Goal: Task Accomplishment & Management: Manage account settings

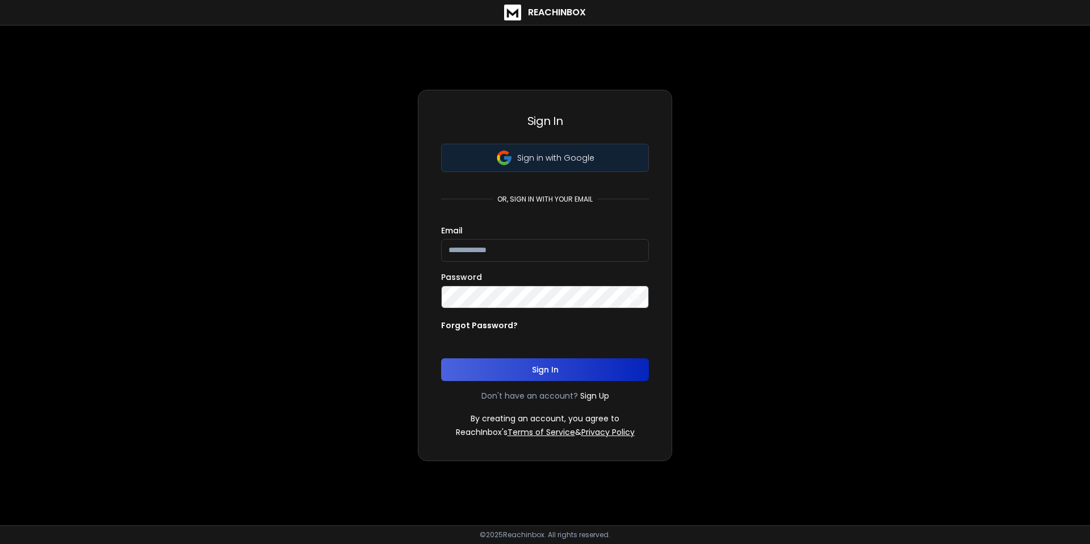
click at [569, 166] on button "Sign in with Google" at bounding box center [545, 158] width 208 height 28
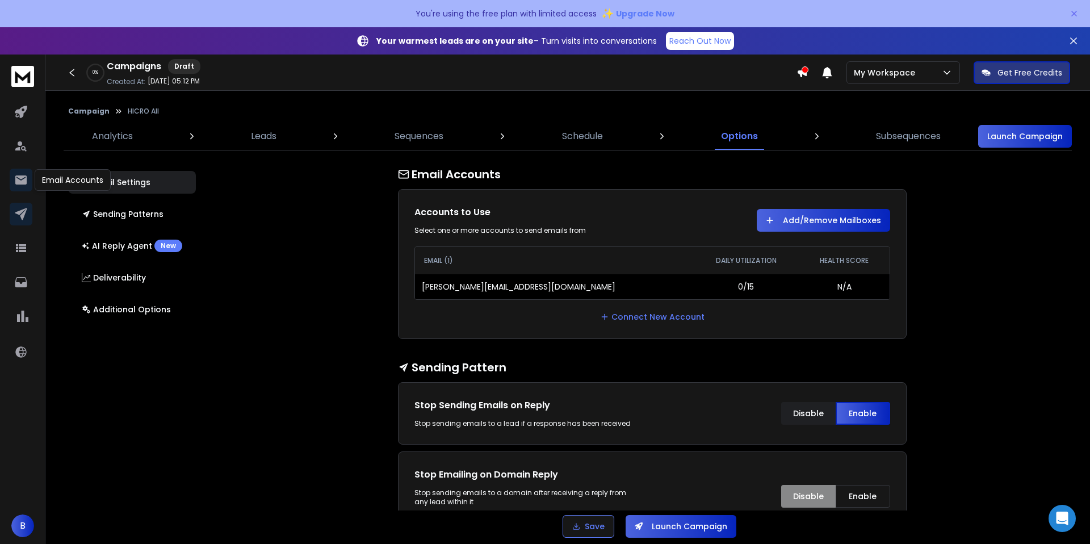
click at [18, 177] on icon at bounding box center [20, 179] width 11 height 9
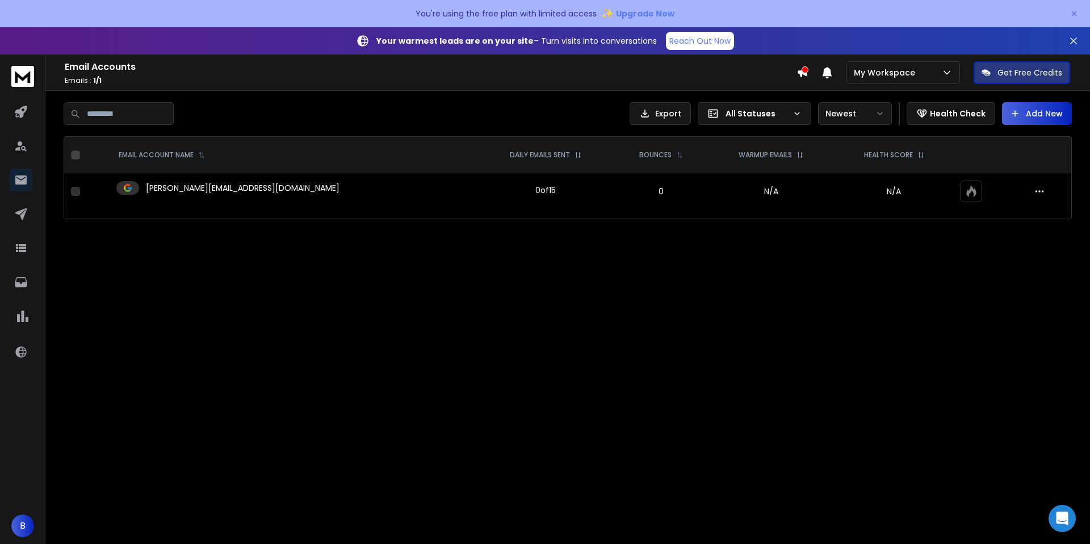
click at [967, 194] on icon at bounding box center [972, 191] width 10 height 11
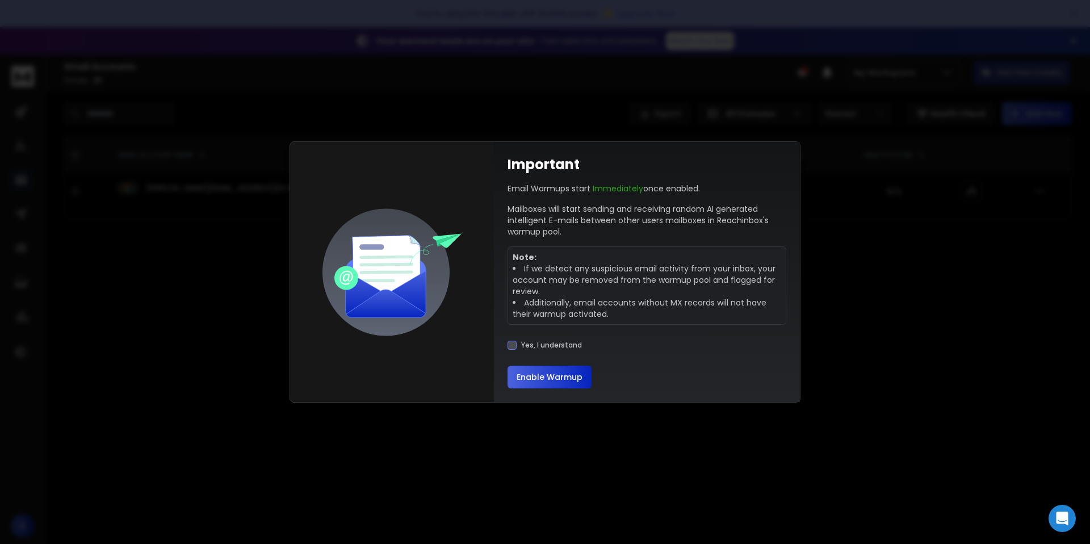
click at [567, 344] on label "Yes, I understand" at bounding box center [551, 345] width 61 height 9
click at [511, 345] on button "Yes, I understand" at bounding box center [512, 345] width 9 height 9
click at [555, 381] on button "Enable Warmup" at bounding box center [550, 377] width 84 height 23
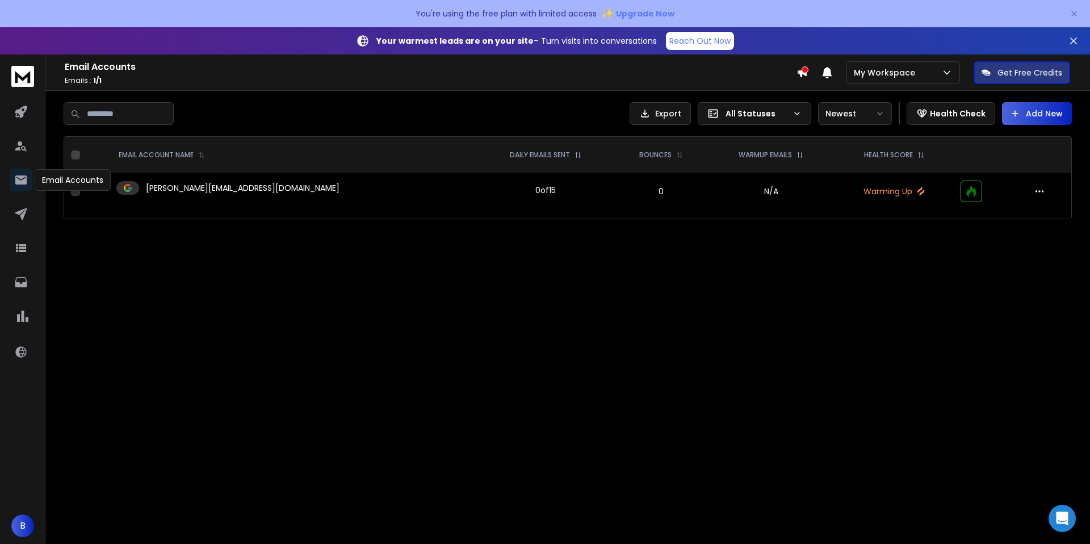
click at [23, 182] on icon at bounding box center [20, 179] width 11 height 9
click at [194, 186] on p "[PERSON_NAME][EMAIL_ADDRESS][DOMAIN_NAME]" at bounding box center [243, 187] width 194 height 11
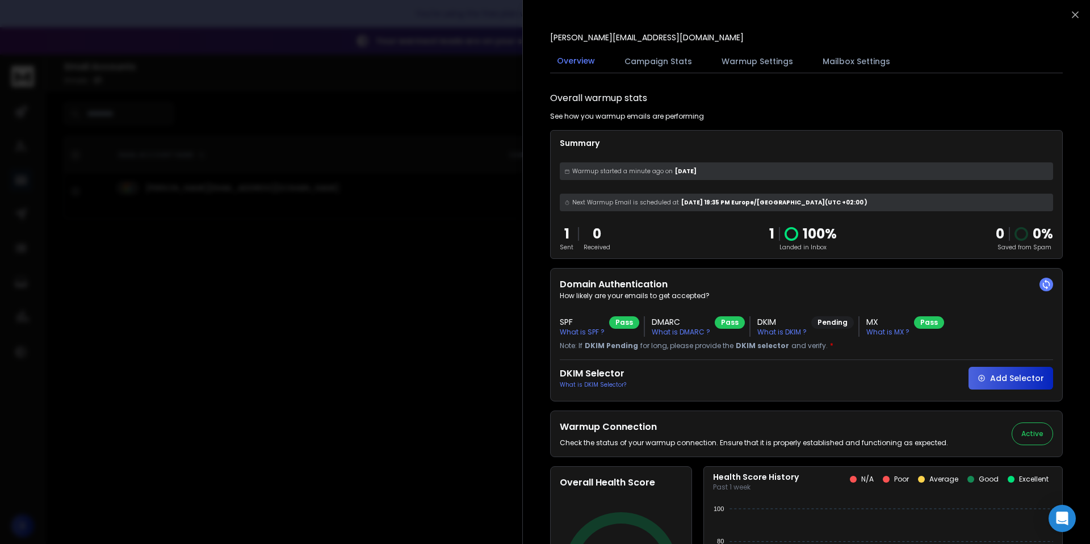
click at [754, 62] on button "Warmup Settings" at bounding box center [757, 61] width 85 height 25
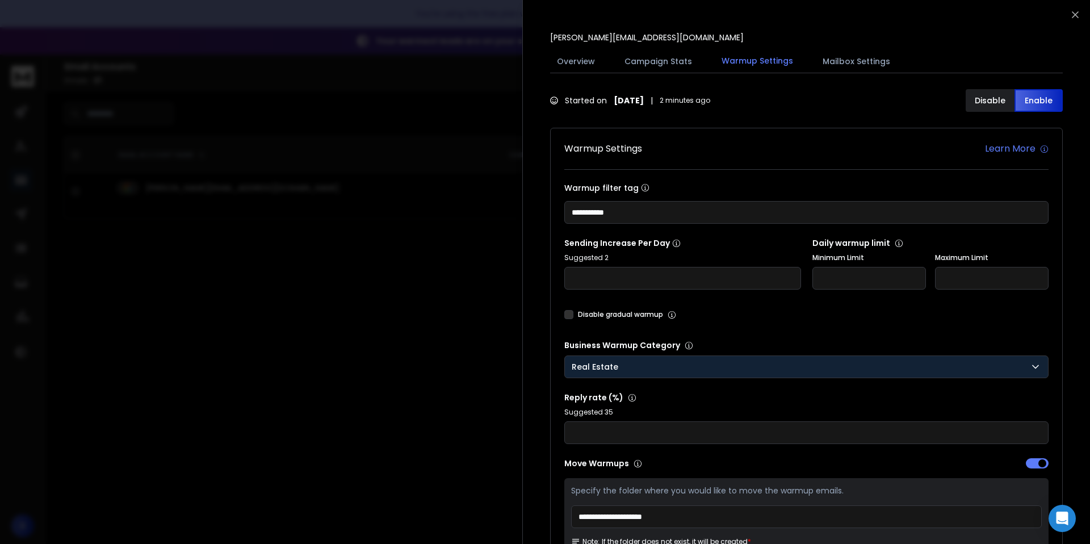
click at [664, 374] on button "Real Estate" at bounding box center [807, 367] width 484 height 23
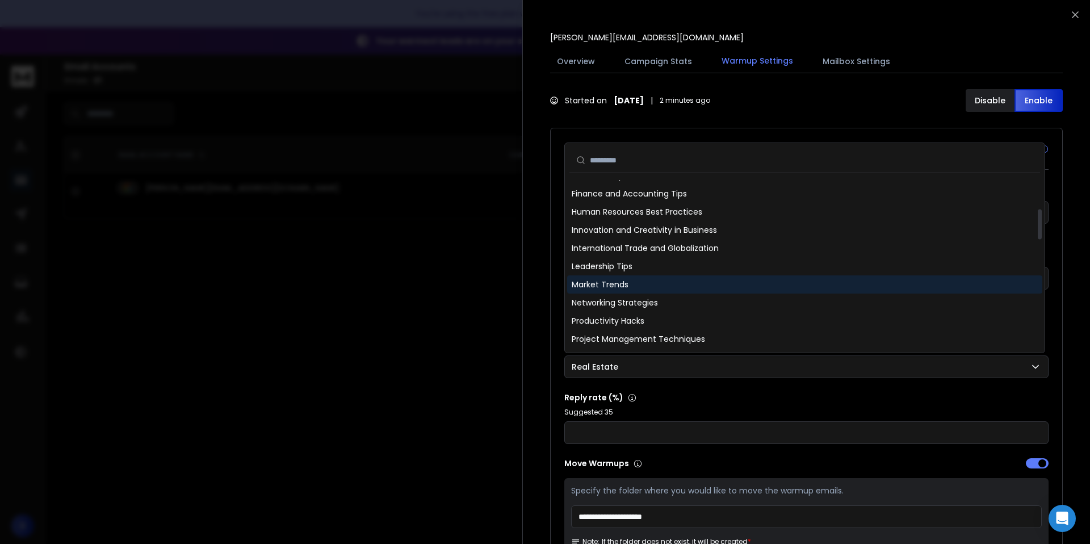
scroll to position [164, 0]
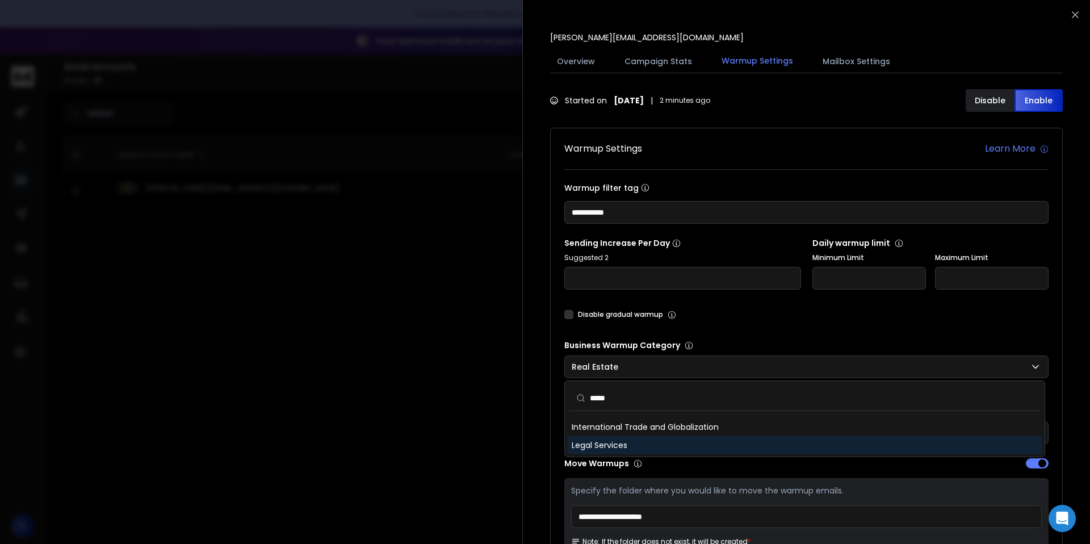
type input "*****"
click at [650, 442] on div "Legal Services" at bounding box center [804, 445] width 475 height 18
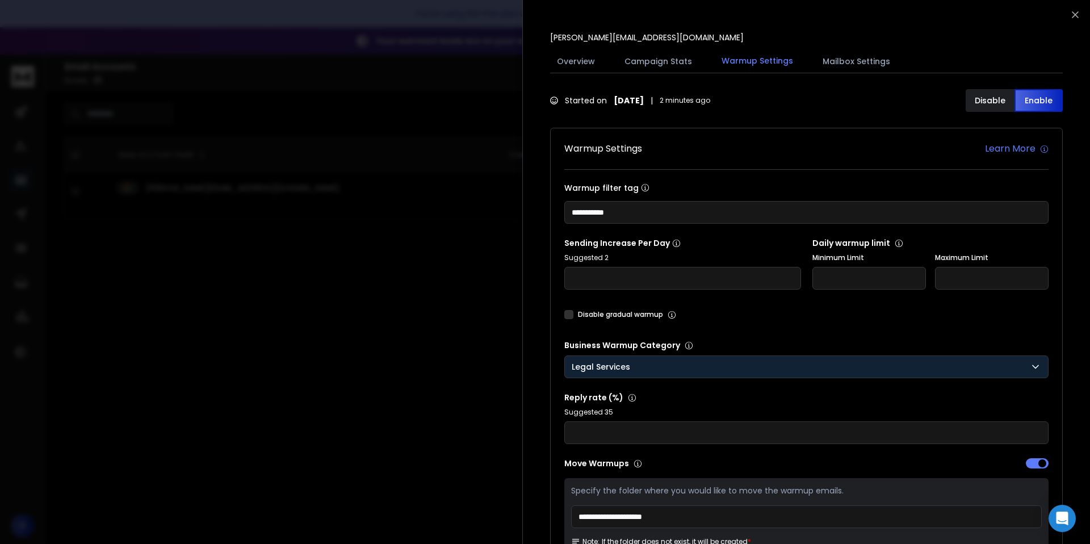
click at [779, 364] on div "Legal Services" at bounding box center [807, 366] width 470 height 11
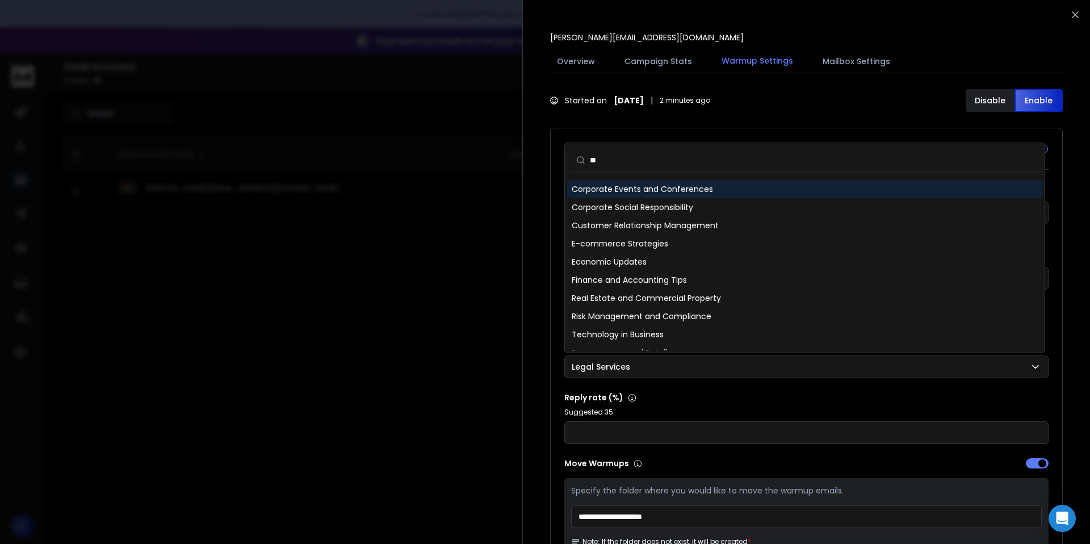
type input "*"
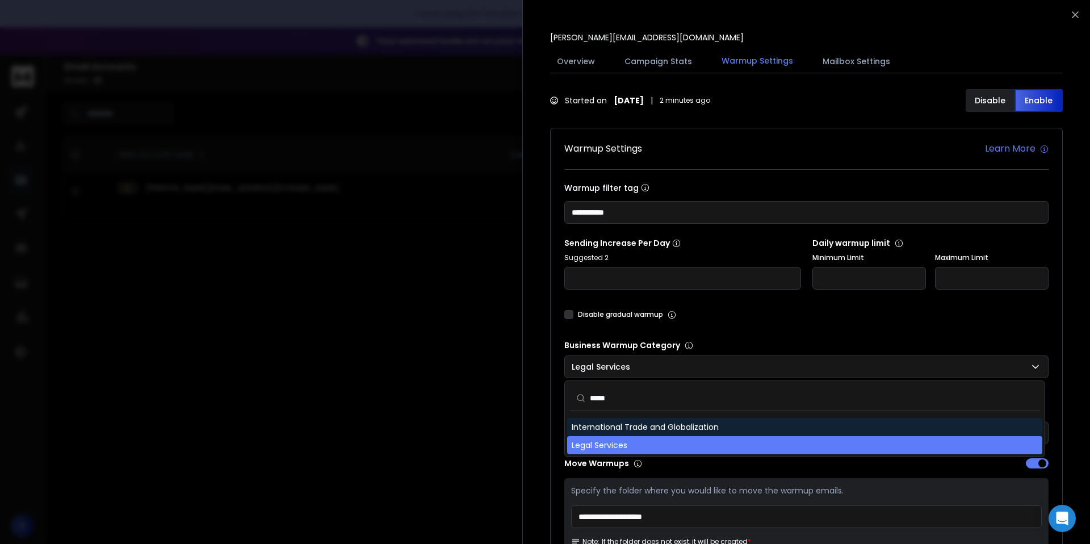
type input "*****"
click at [701, 440] on div "Legal Services" at bounding box center [804, 445] width 475 height 18
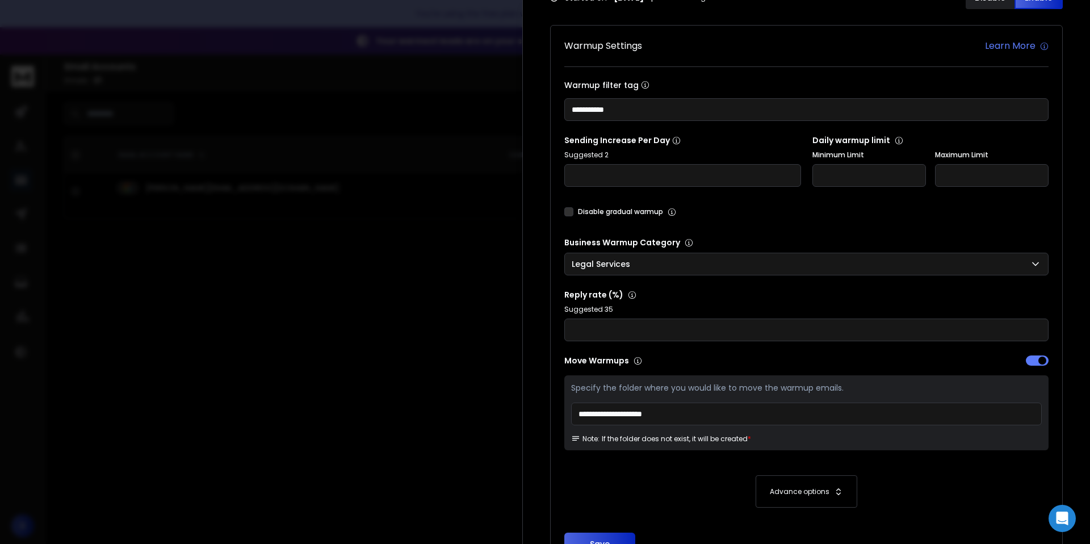
scroll to position [104, 0]
click at [721, 412] on input "**********" at bounding box center [806, 413] width 471 height 23
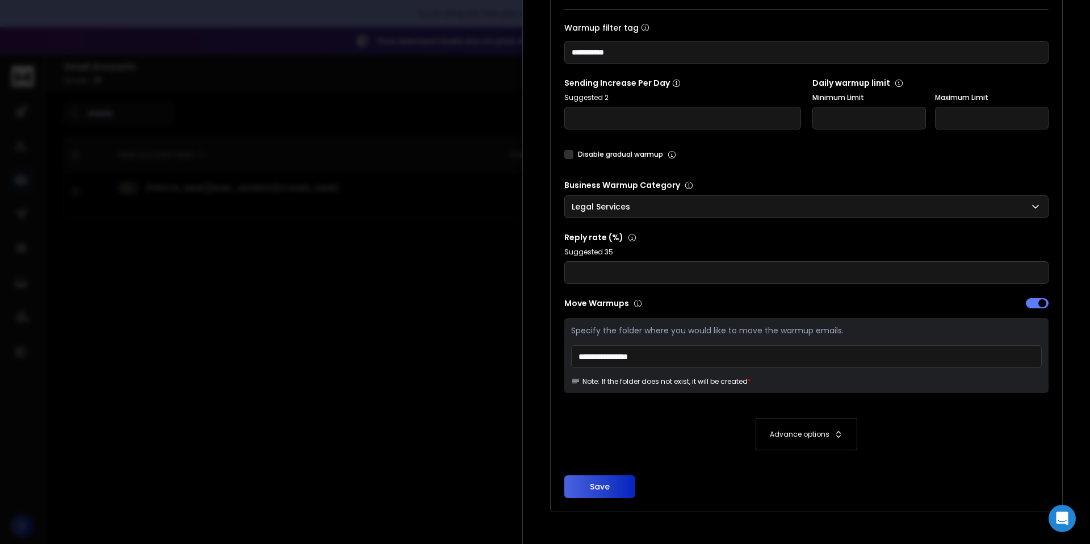
type input "**********"
click at [624, 490] on button "Save" at bounding box center [600, 486] width 71 height 23
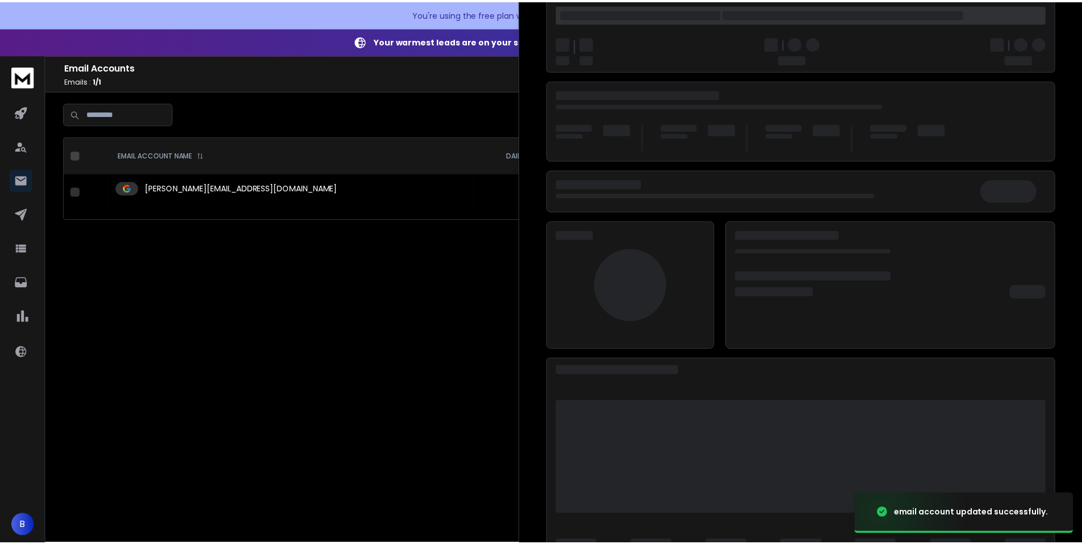
scroll to position [0, 0]
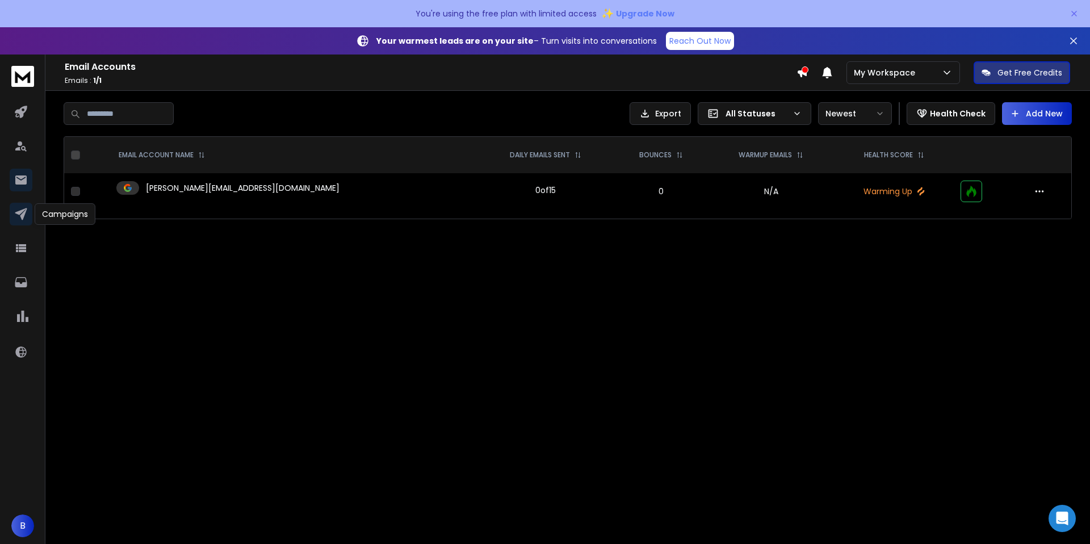
click at [21, 222] on link at bounding box center [21, 214] width 23 height 23
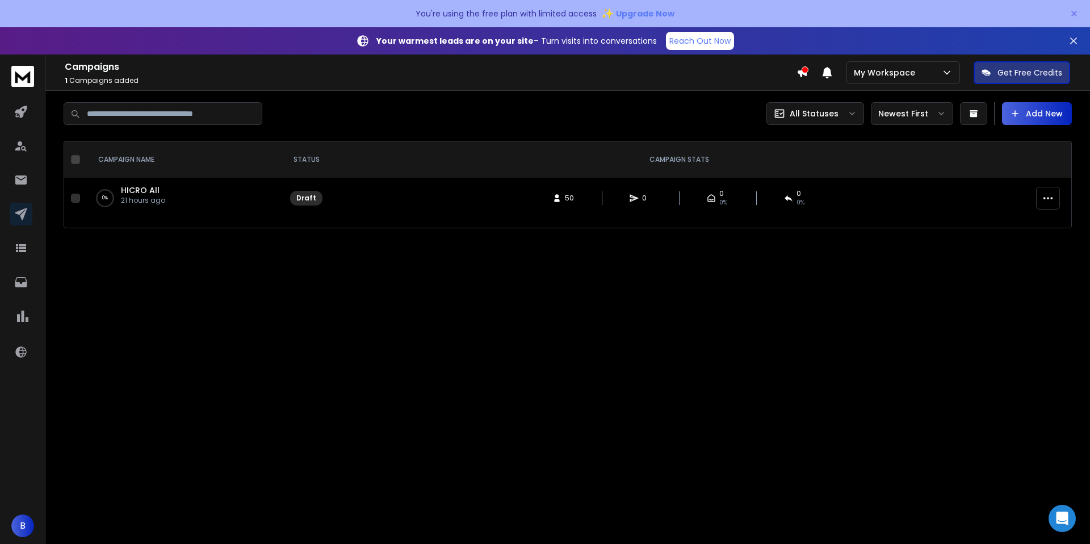
click at [151, 199] on p "21 hours ago" at bounding box center [143, 200] width 44 height 9
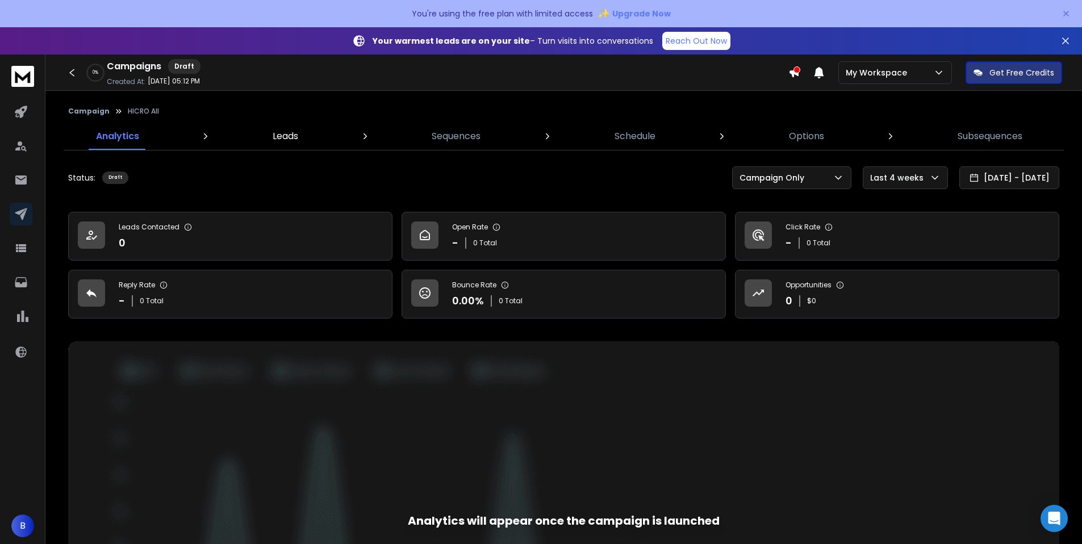
click at [301, 133] on link "Leads" at bounding box center [285, 136] width 39 height 27
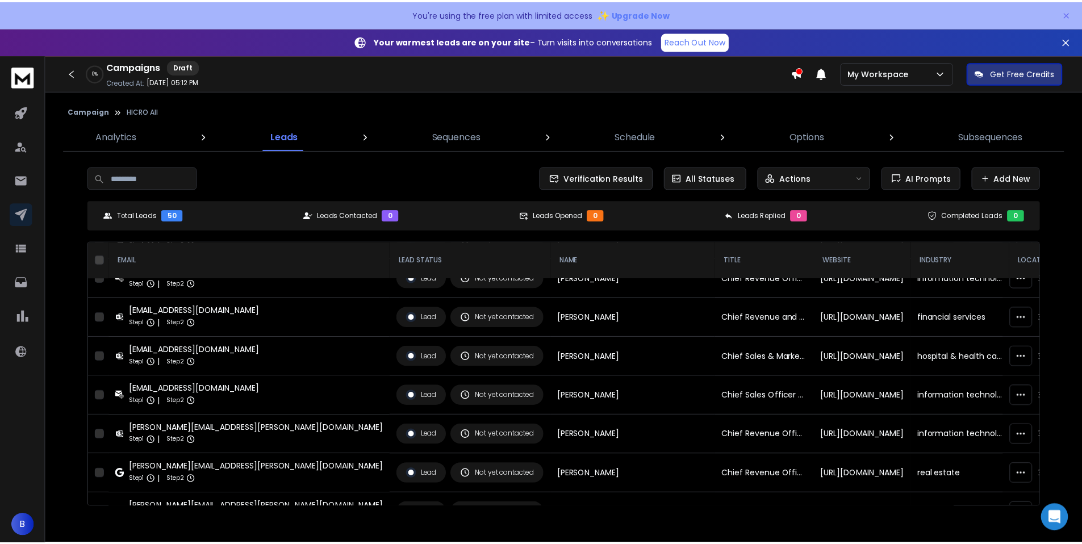
scroll to position [51, 0]
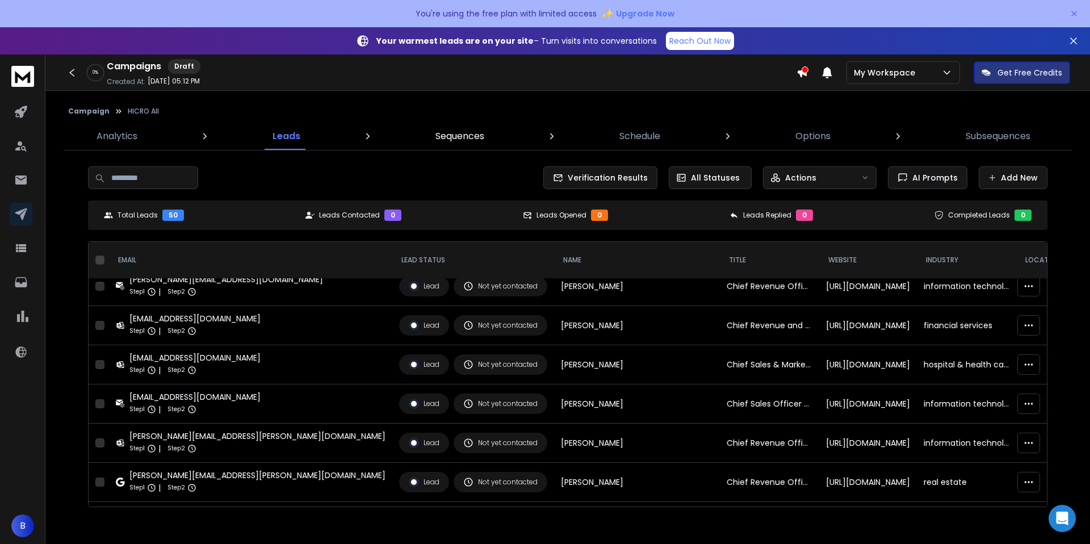
click at [448, 133] on p "Sequences" at bounding box center [460, 136] width 49 height 14
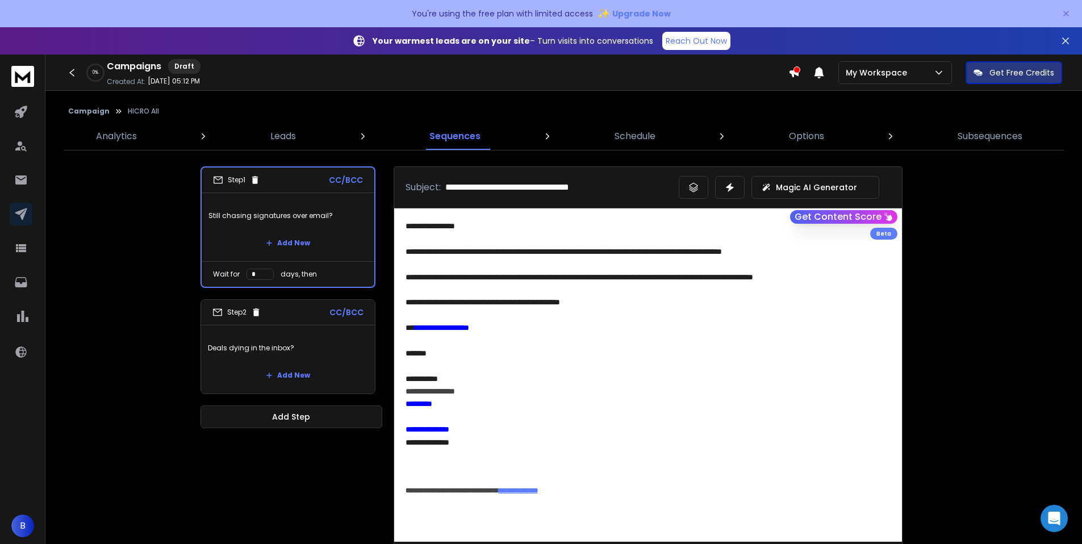
click at [829, 217] on button "Get Content Score" at bounding box center [843, 217] width 107 height 14
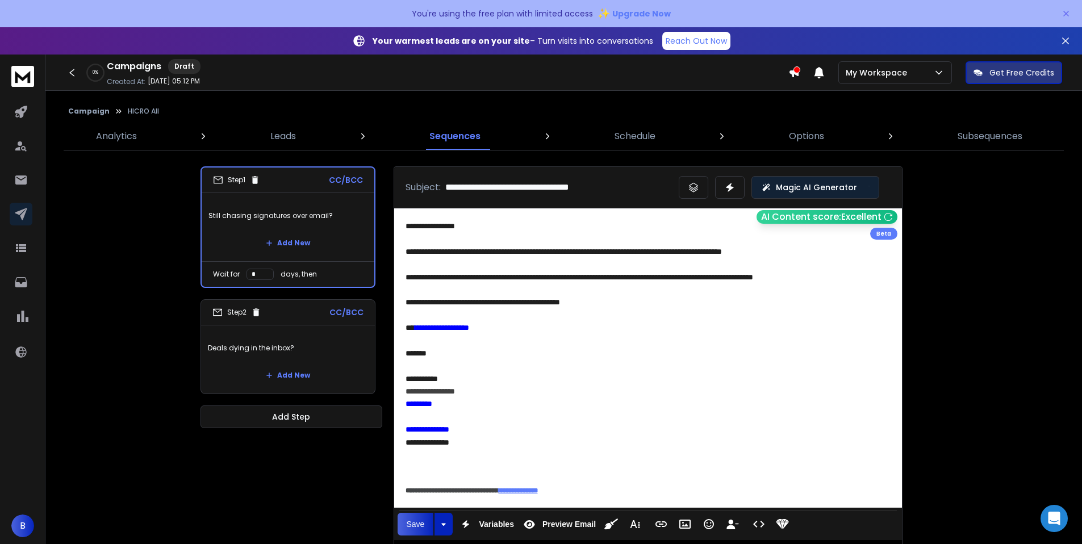
click at [814, 190] on p "Magic AI Generator" at bounding box center [816, 187] width 81 height 11
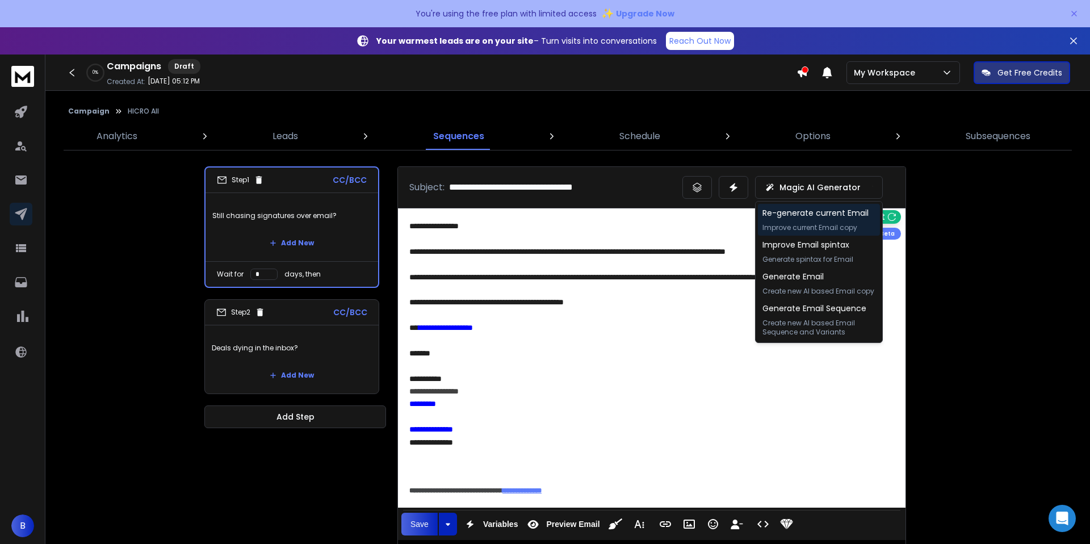
click at [813, 216] on h1 "Re-generate current Email" at bounding box center [816, 212] width 106 height 11
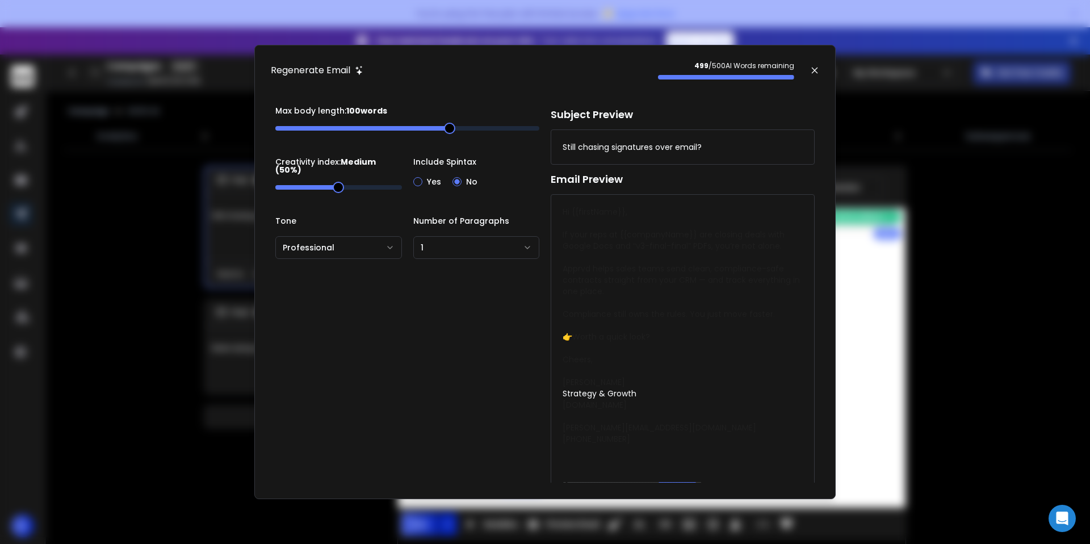
click at [813, 68] on icon at bounding box center [815, 70] width 6 height 6
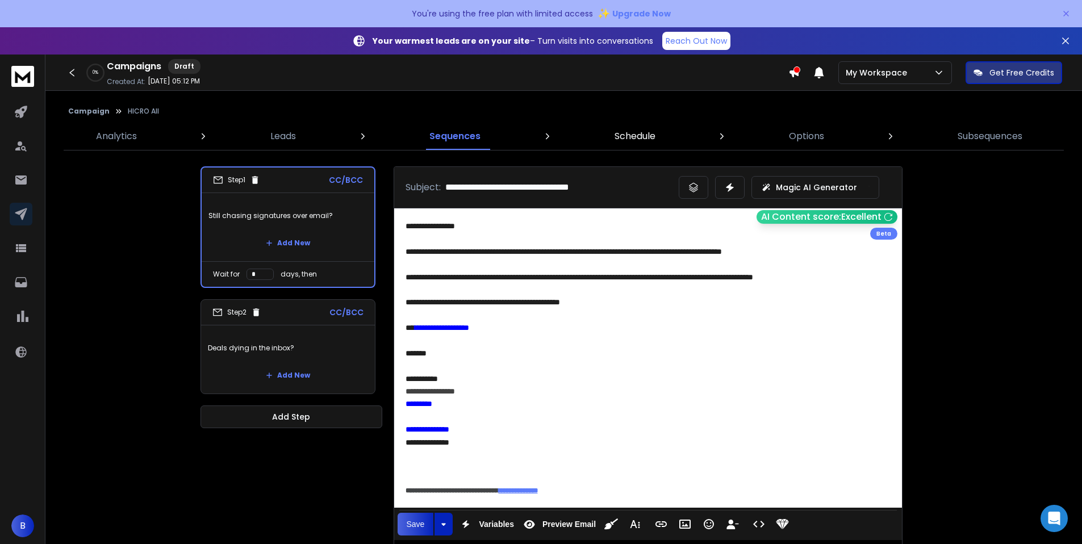
click at [634, 136] on p "Schedule" at bounding box center [635, 136] width 41 height 14
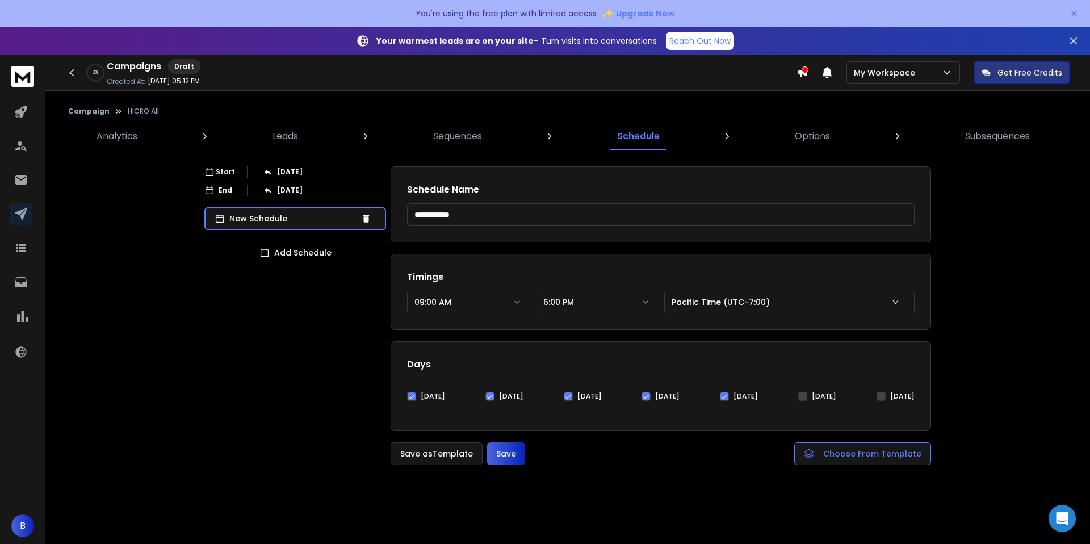
click at [323, 253] on button "Add Schedule" at bounding box center [295, 252] width 182 height 23
click at [731, 315] on div "Timings 09:00 AM ******** ******** ******** ******** ******** ******** ********…" at bounding box center [661, 292] width 541 height 76
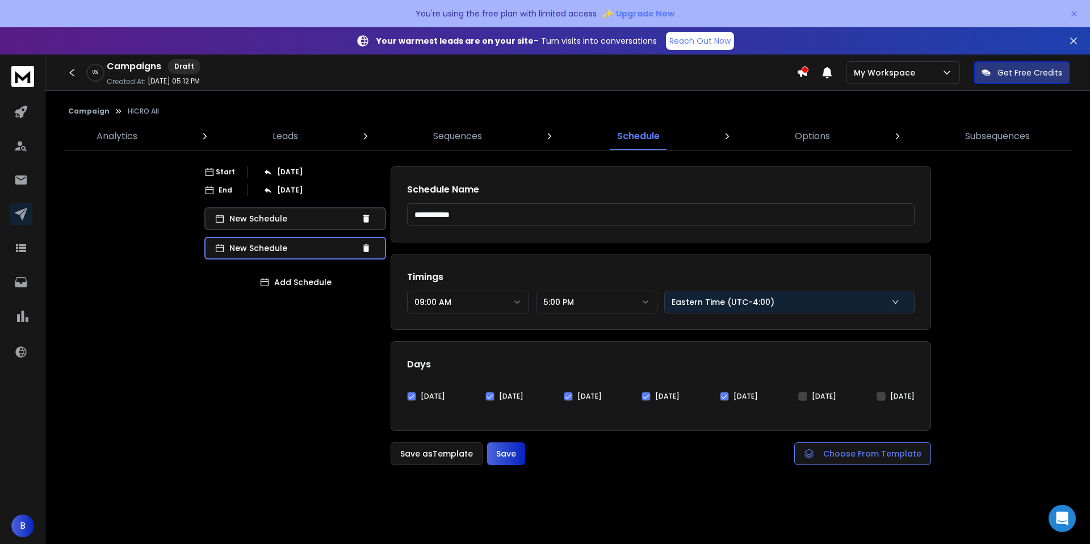
click at [731, 310] on button "Eastern Time (UTC-4:00)" at bounding box center [789, 302] width 250 height 23
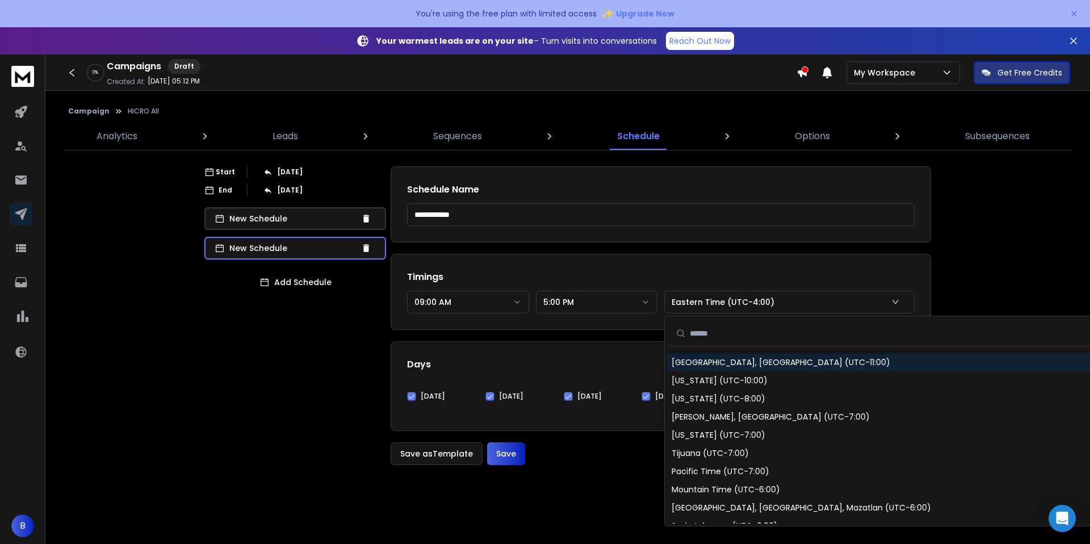
click at [688, 260] on div "Timings 09:00 AM ******** ******** ******** ******** ******** ******** ********…" at bounding box center [661, 292] width 541 height 76
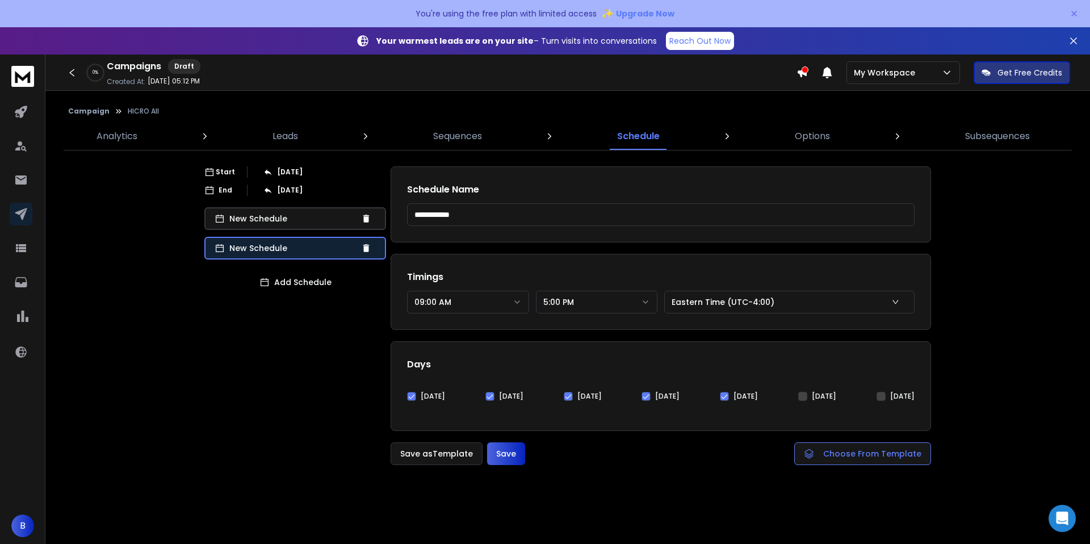
click at [366, 249] on icon at bounding box center [366, 248] width 6 height 8
select select "********"
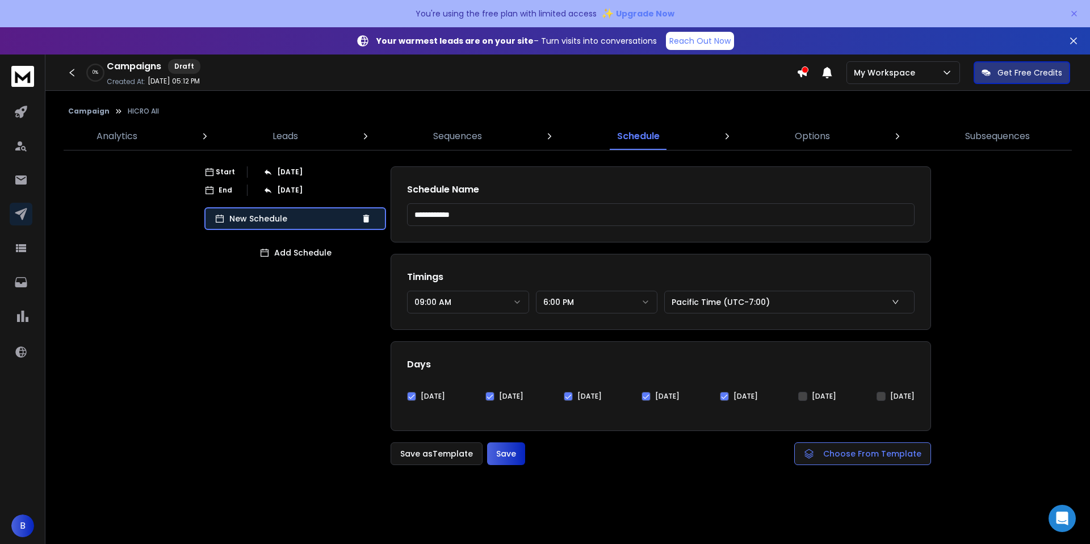
click at [270, 220] on p "New Schedule" at bounding box center [292, 218] width 127 height 11
click at [271, 216] on p "New Schedule" at bounding box center [292, 218] width 127 height 11
click at [455, 210] on input "**********" at bounding box center [661, 214] width 508 height 23
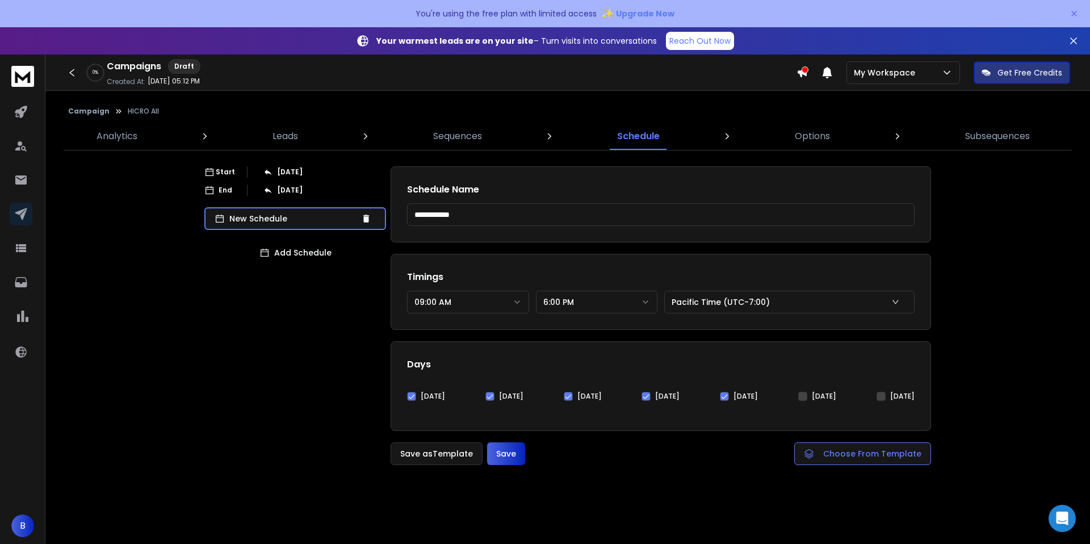
click at [455, 210] on input "**********" at bounding box center [661, 214] width 508 height 23
type input "******"
click at [316, 354] on div "Start [DATE] End [DATE] US EST Add Schedule Schedule Name ****** Timings 09:00 …" at bounding box center [567, 315] width 727 height 299
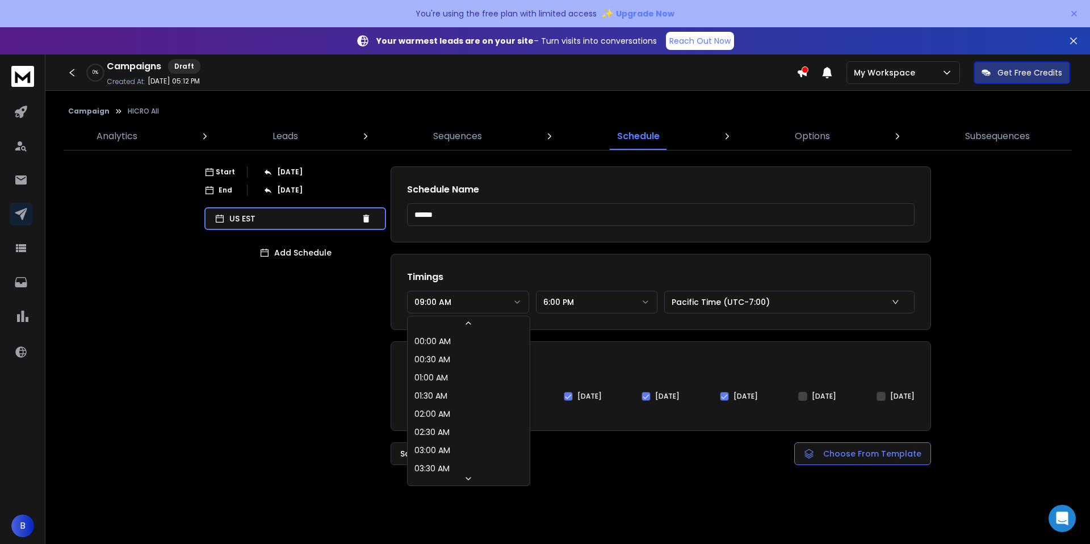
scroll to position [206, 0]
click at [493, 295] on button "09:00 AM" at bounding box center [468, 302] width 122 height 23
select select "********"
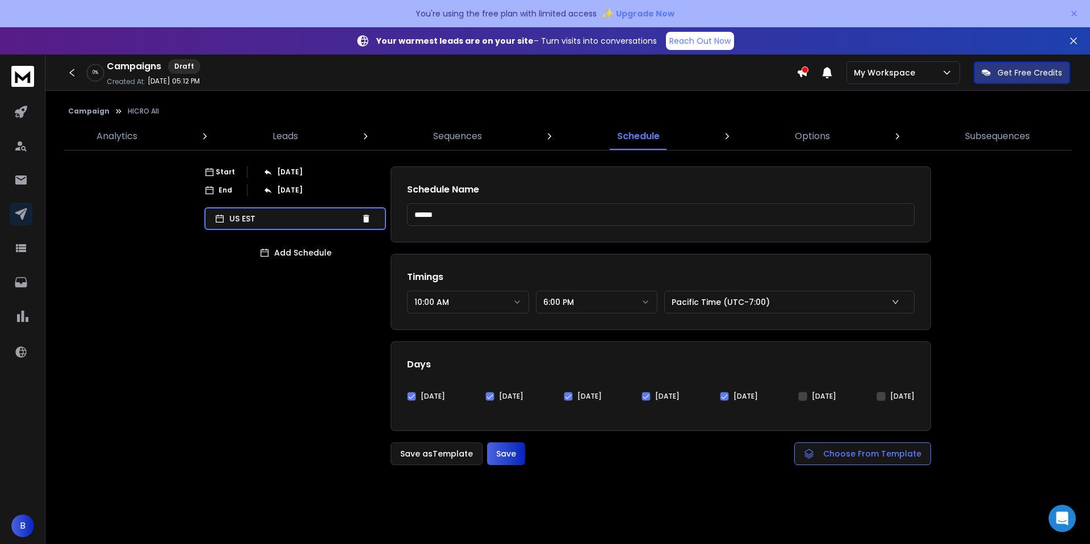
click at [599, 303] on button "6:00 PM" at bounding box center [597, 302] width 122 height 23
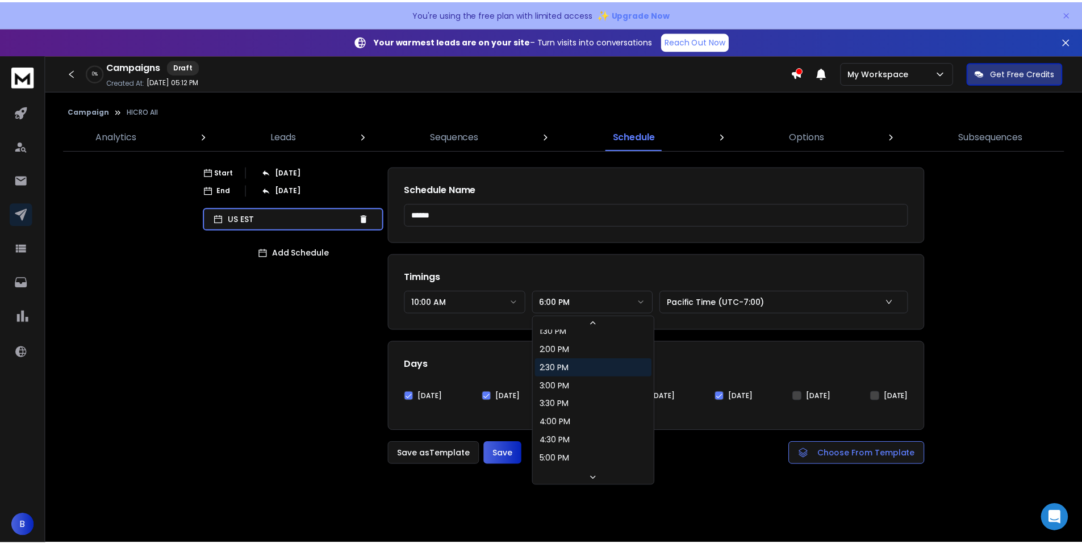
scroll to position [118, 0]
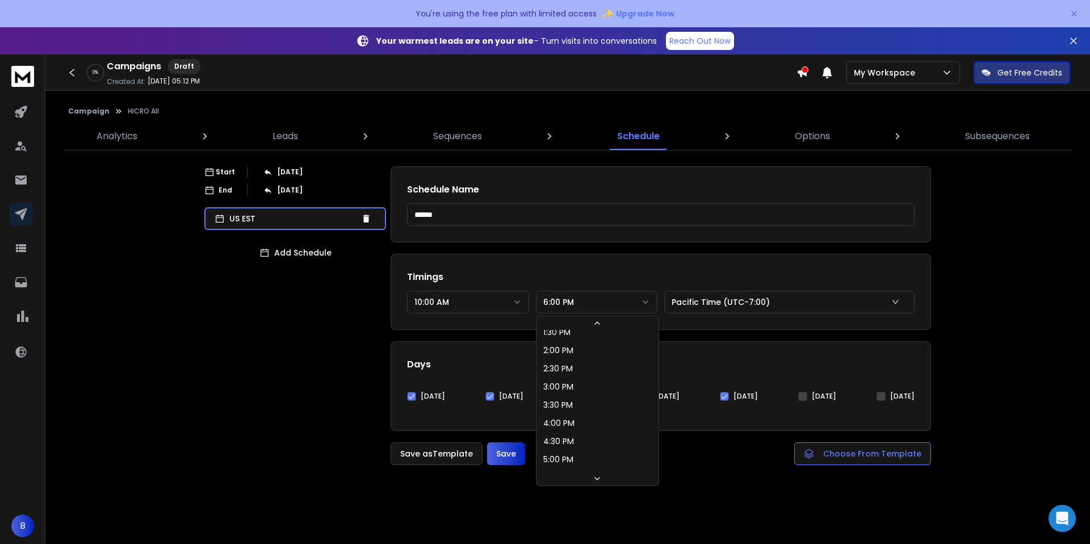
select select "********"
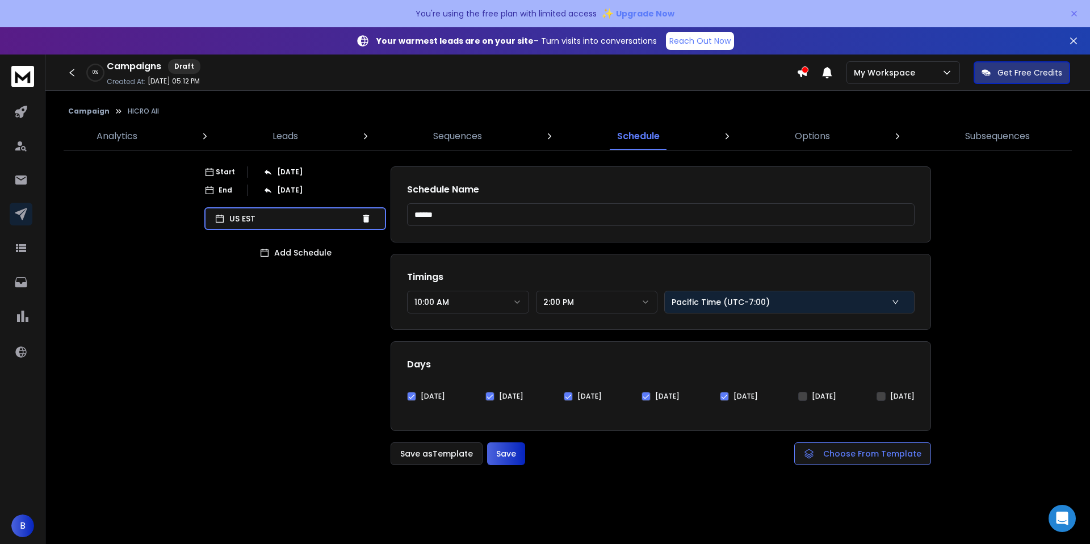
click at [738, 308] on button "Pacific Time (UTC-7:00)" at bounding box center [789, 302] width 250 height 23
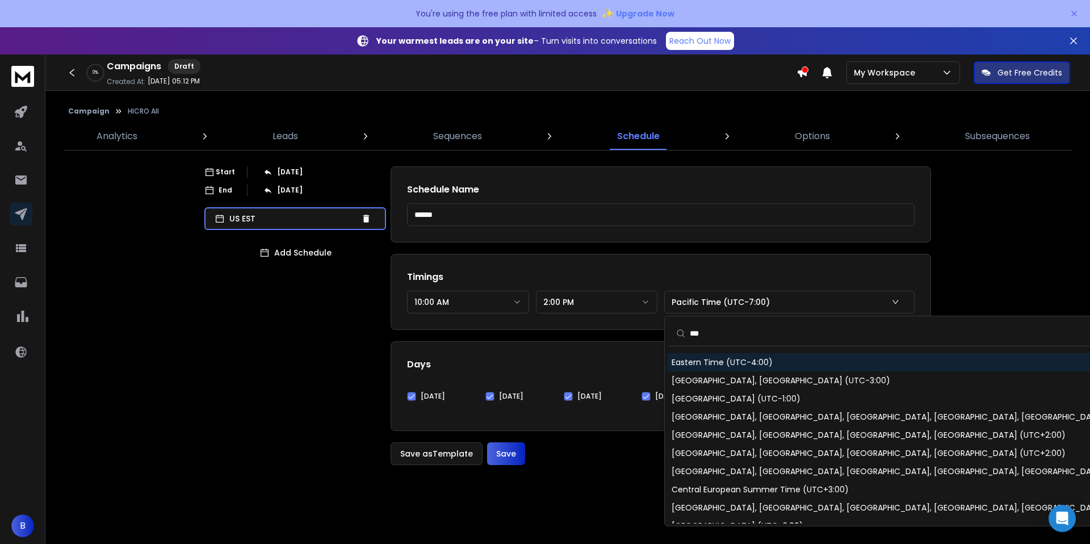
type input "***"
click at [785, 358] on div "Eastern Time (UTC-4:00)" at bounding box center [956, 362] width 578 height 18
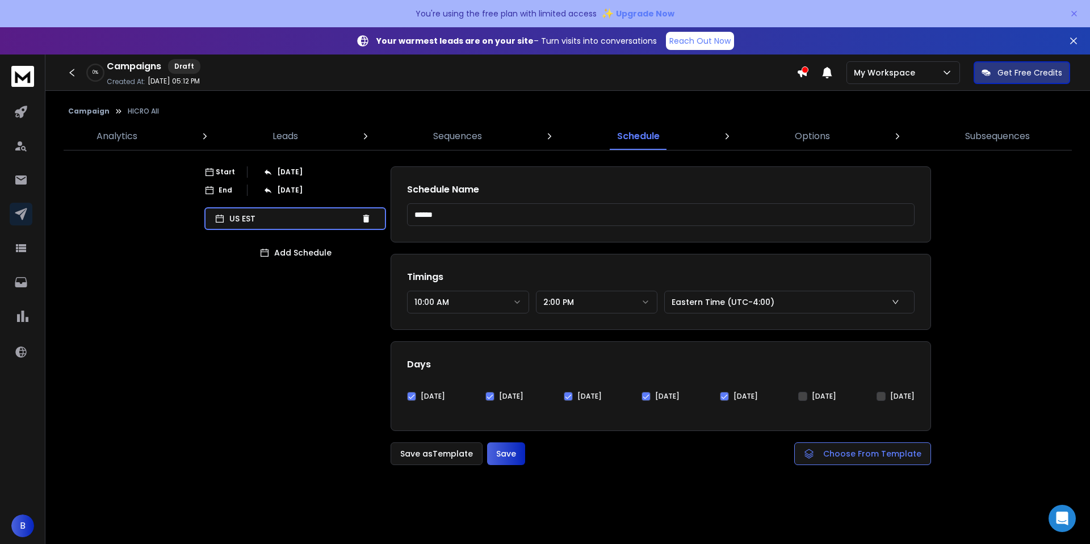
click at [418, 396] on div "[DATE]" at bounding box center [426, 396] width 38 height 9
click at [416, 398] on div "[DATE]" at bounding box center [426, 396] width 38 height 9
click at [412, 398] on button "[DATE]" at bounding box center [411, 396] width 9 height 9
click at [565, 399] on button "[DATE]" at bounding box center [568, 396] width 9 height 9
click at [26, 530] on span "B" at bounding box center [22, 526] width 23 height 23
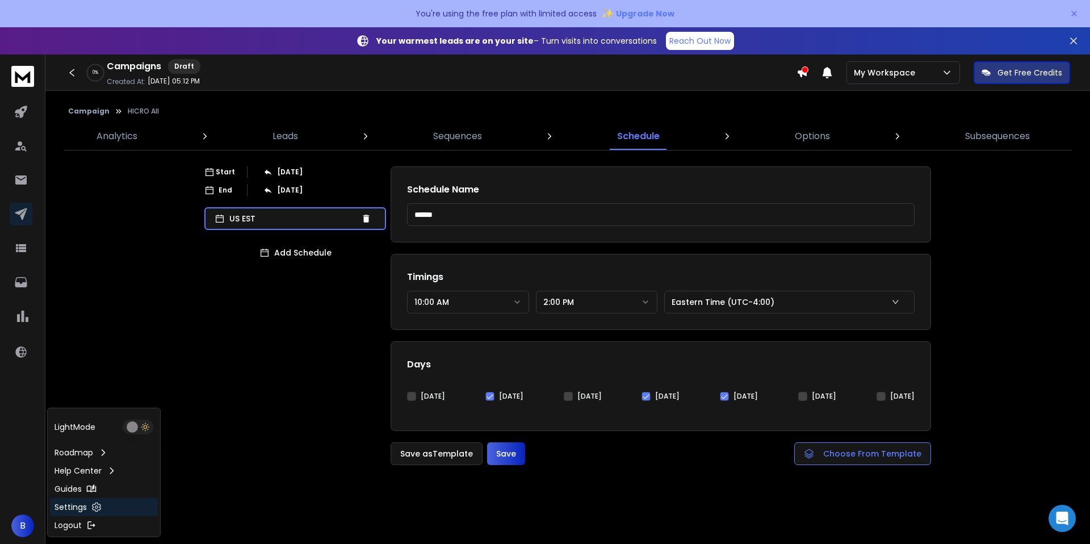
click at [91, 504] on icon at bounding box center [96, 507] width 10 height 10
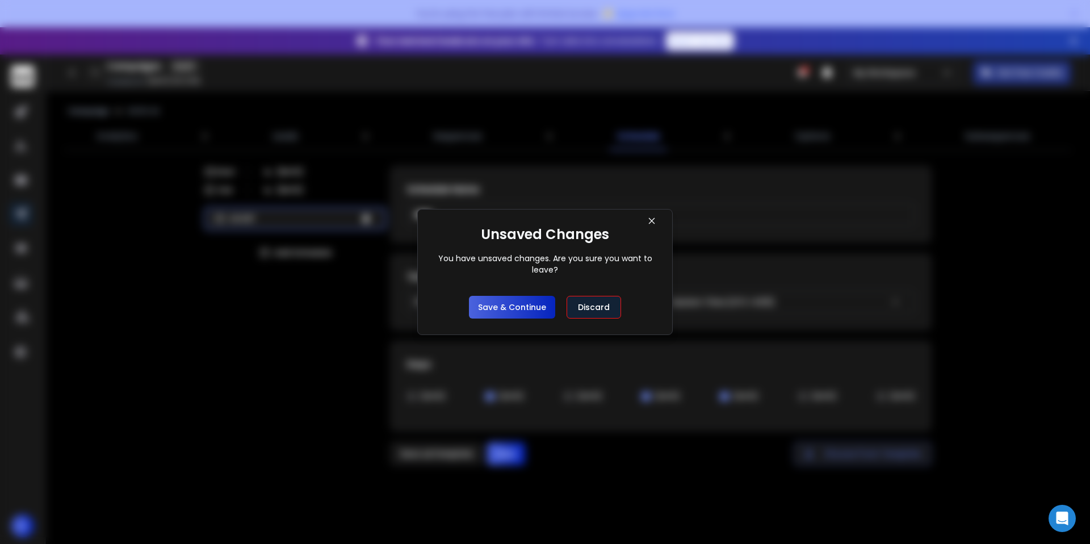
click at [592, 310] on button "Discard" at bounding box center [594, 307] width 55 height 23
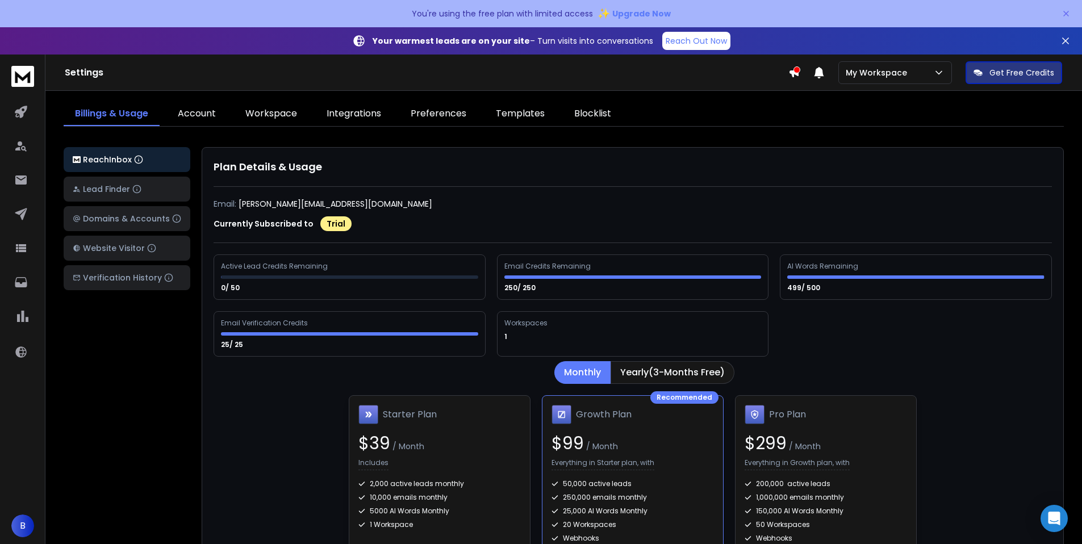
click at [268, 114] on link "Workspace" at bounding box center [271, 114] width 74 height 24
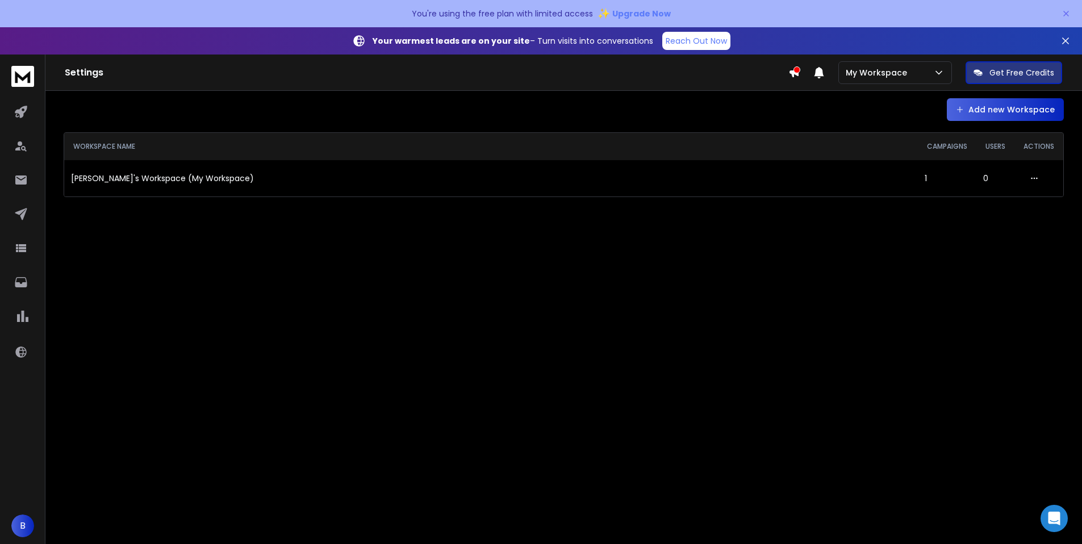
scroll to position [26, 0]
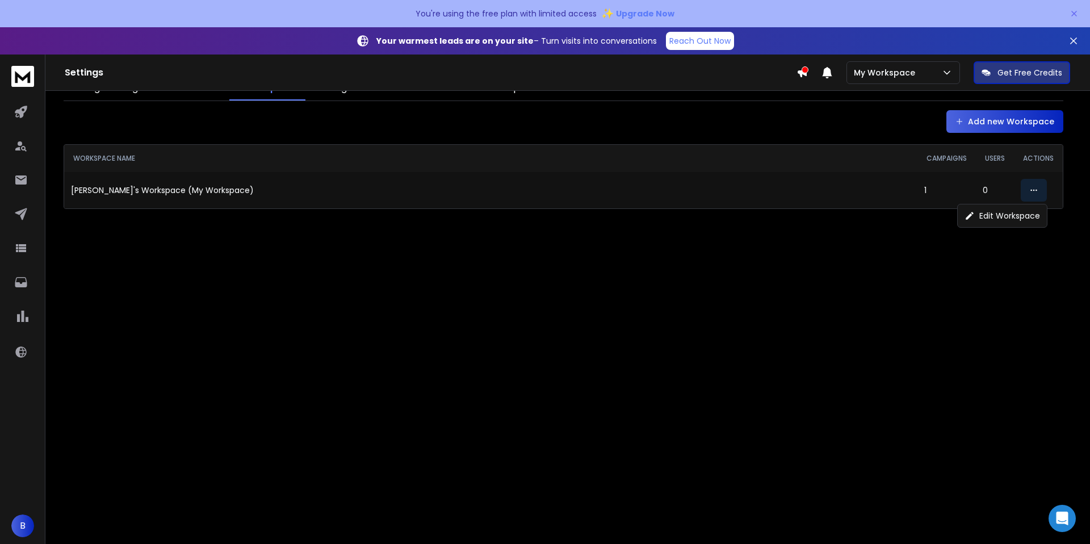
click at [1035, 191] on icon "button" at bounding box center [1034, 190] width 8 height 8
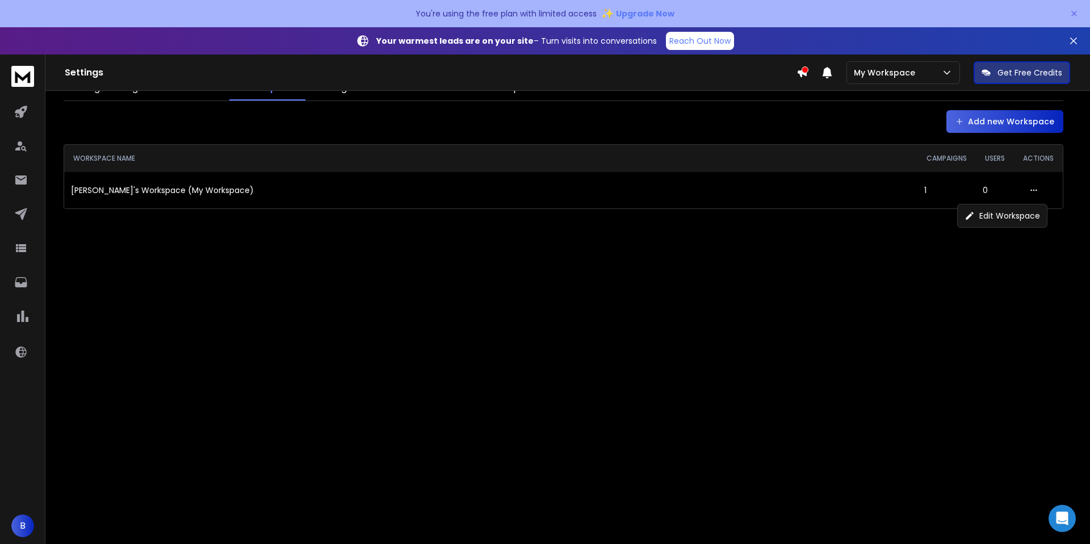
click at [829, 286] on div "Add new Workspace WORKSPACE NAME CAMPAIGNS USERS ACTIONS [PERSON_NAME]'s Worksp…" at bounding box center [564, 327] width 1000 height 435
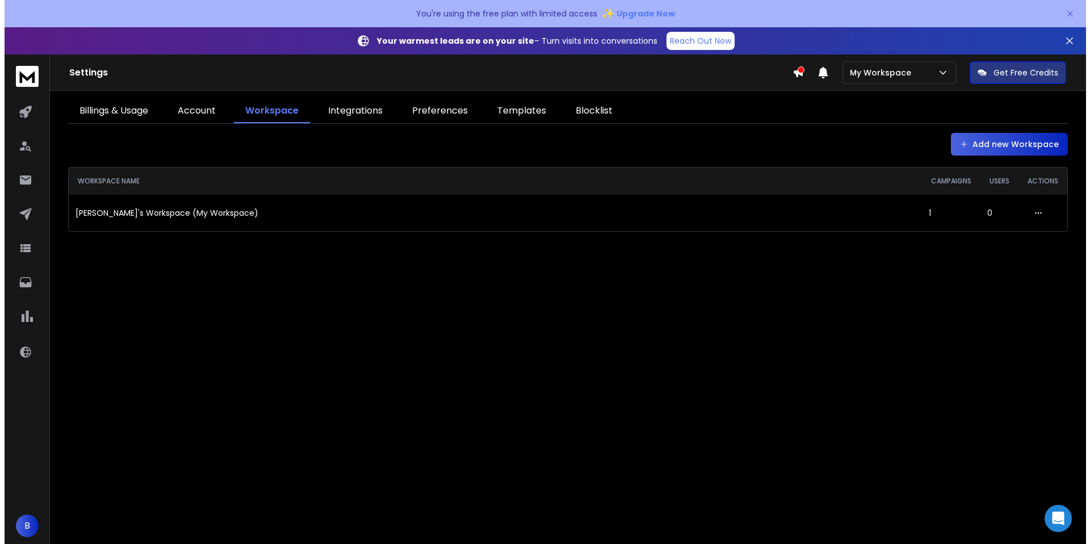
scroll to position [0, 0]
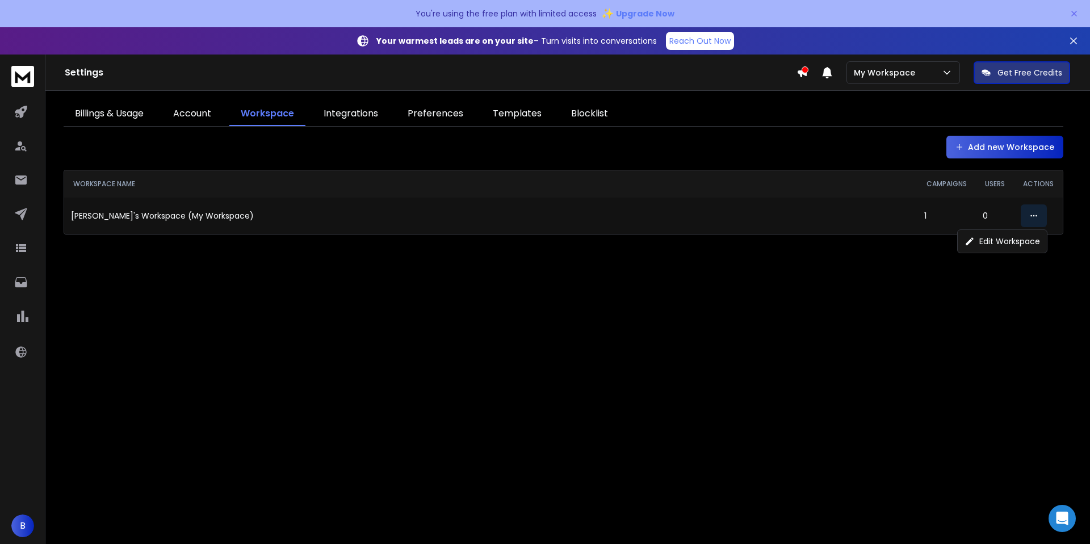
click at [1033, 216] on icon "button" at bounding box center [1034, 216] width 8 height 8
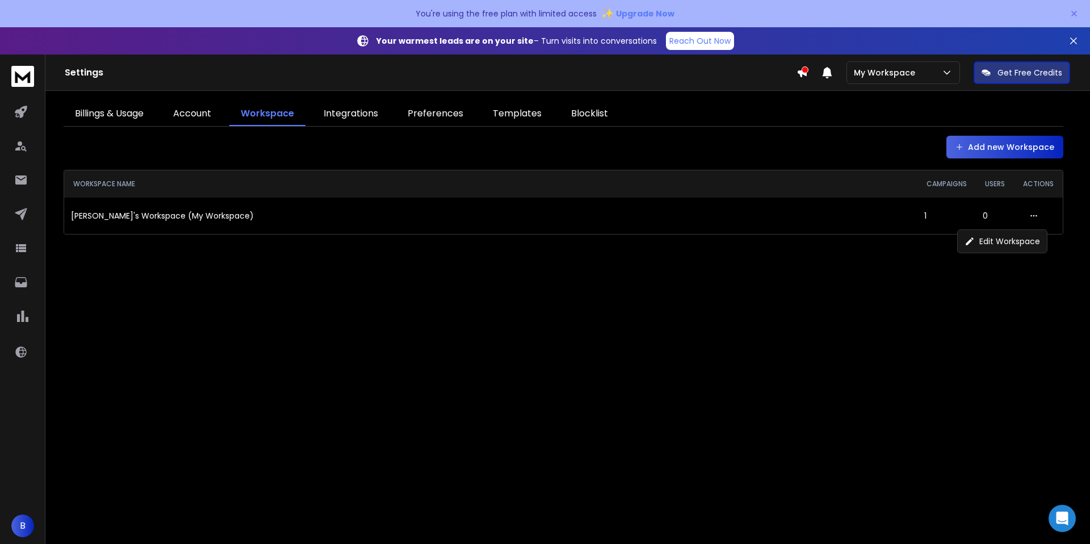
click at [922, 315] on div "Add new Workspace WORKSPACE NAME CAMPAIGNS USERS ACTIONS [PERSON_NAME]'s Worksp…" at bounding box center [564, 353] width 1000 height 435
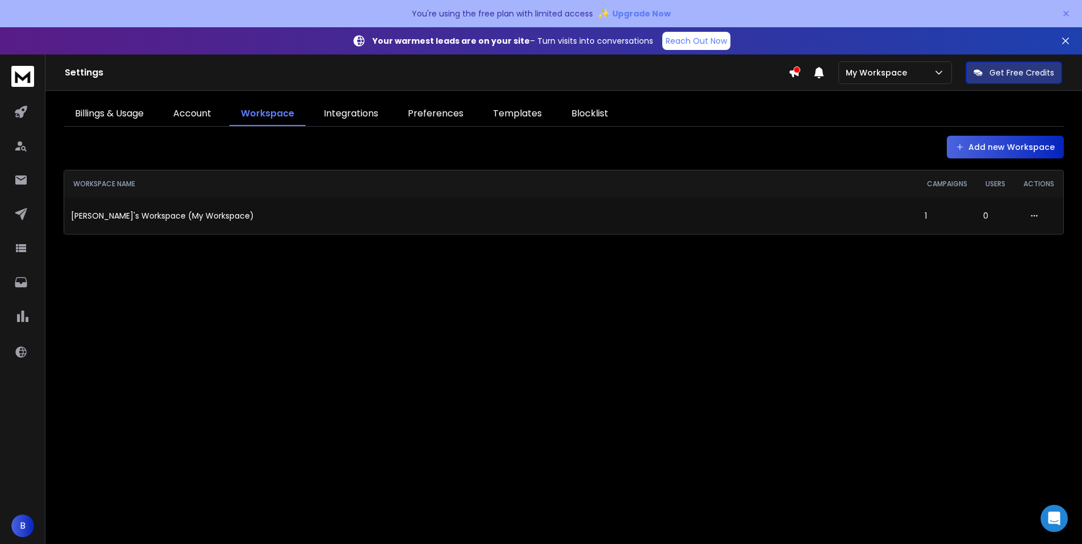
click at [108, 219] on td "[PERSON_NAME]'s Workspace (My Workspace)" at bounding box center [491, 216] width 854 height 36
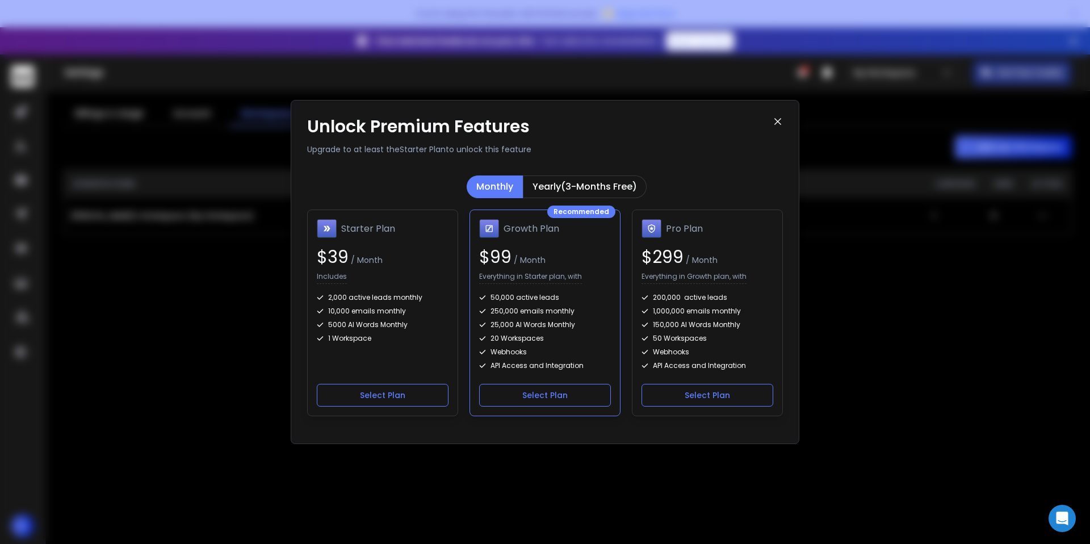
click at [780, 119] on icon at bounding box center [778, 121] width 7 height 7
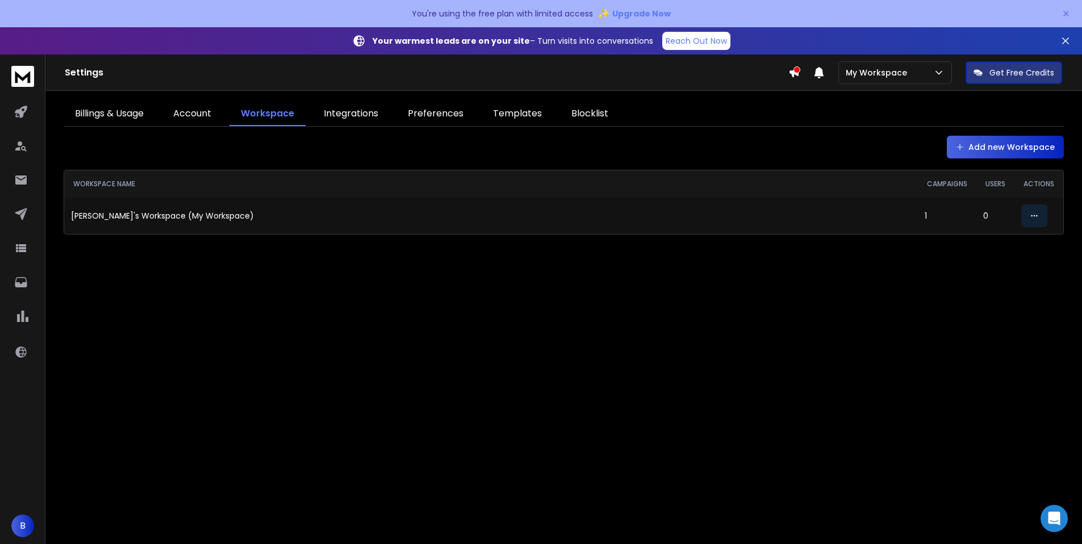
click at [1040, 224] on button "button" at bounding box center [1034, 215] width 26 height 23
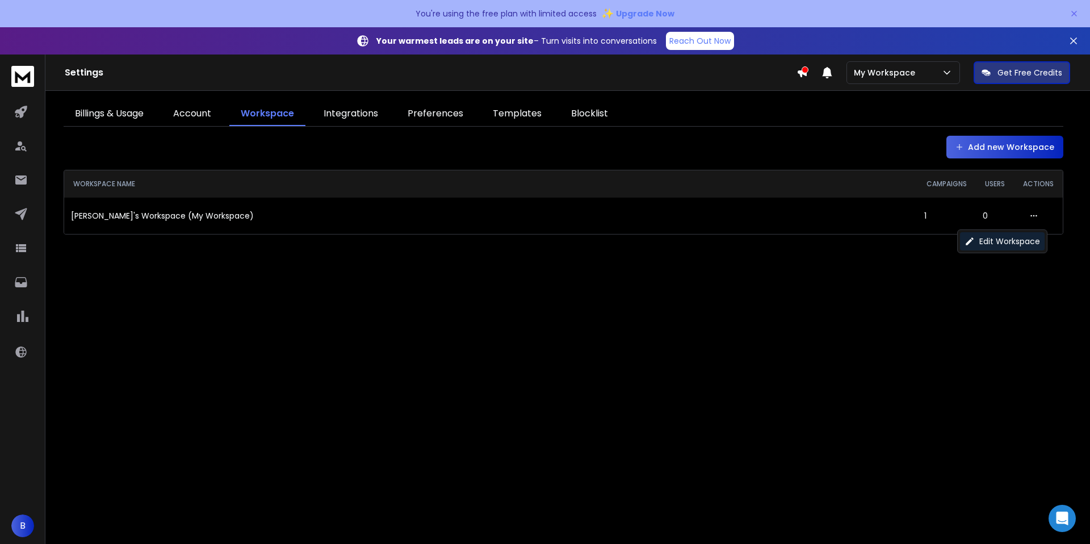
click at [1031, 236] on p "Edit Workspace" at bounding box center [1010, 241] width 61 height 11
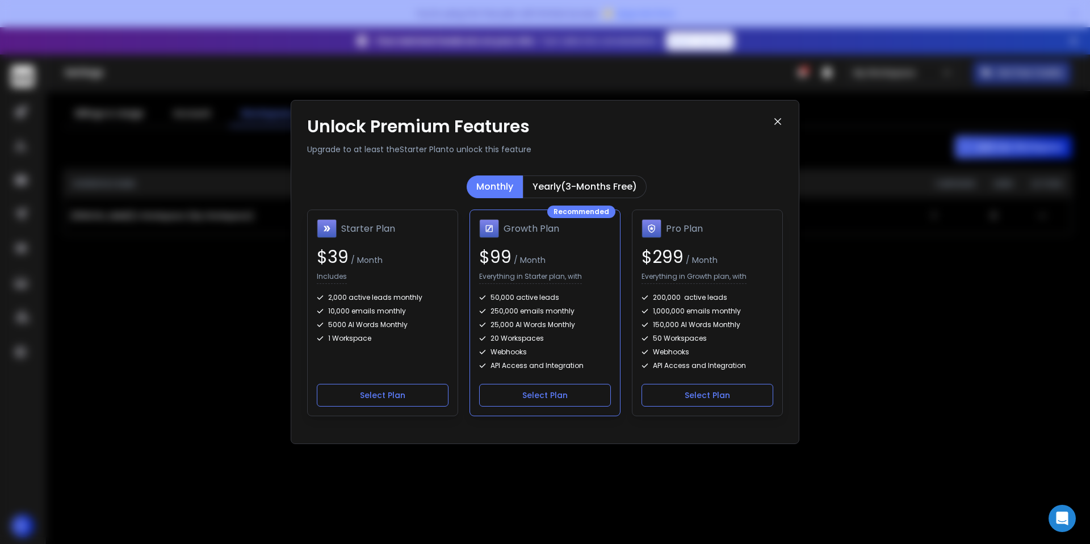
click at [775, 122] on icon at bounding box center [778, 121] width 10 height 10
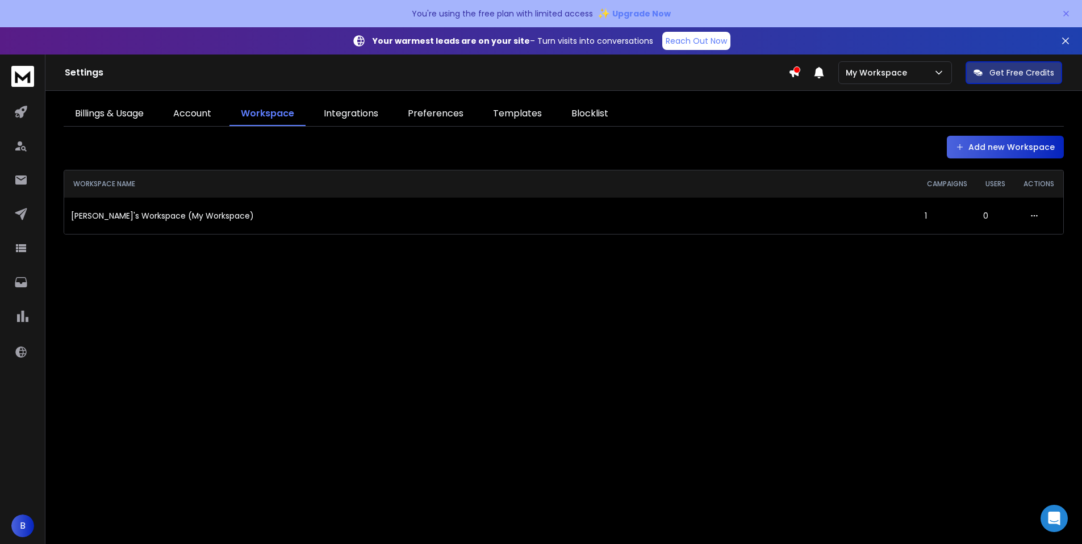
click at [479, 377] on div "Add new Workspace WORKSPACE NAME CAMPAIGNS USERS ACTIONS [PERSON_NAME]'s Worksp…" at bounding box center [564, 353] width 1000 height 435
click at [30, 254] on link at bounding box center [21, 248] width 23 height 23
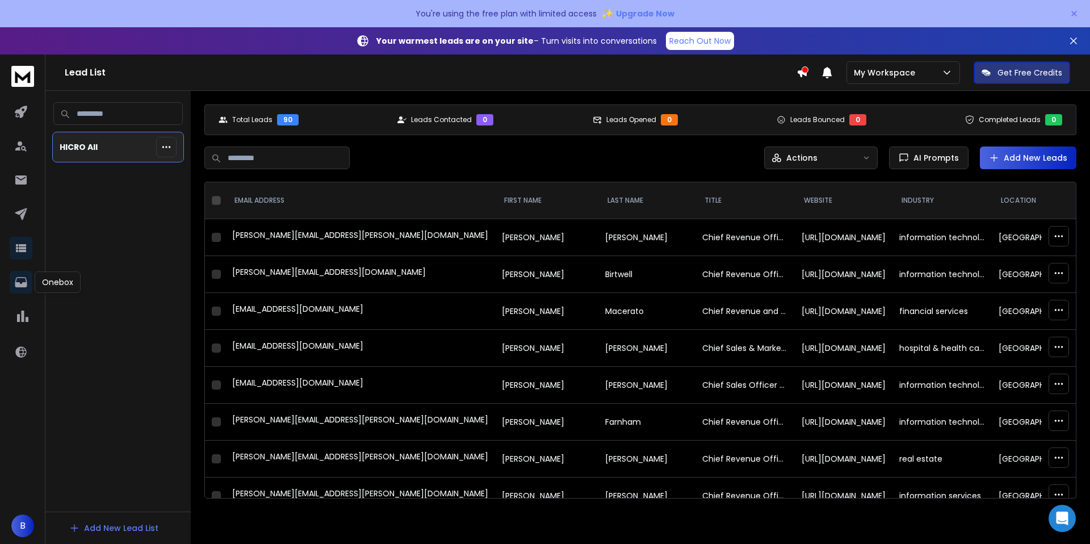
click at [31, 283] on body "You're using the free plan with limited access ✨ Upgrade Now Your warmest leads…" at bounding box center [545, 272] width 1090 height 544
click at [28, 284] on link at bounding box center [21, 282] width 23 height 23
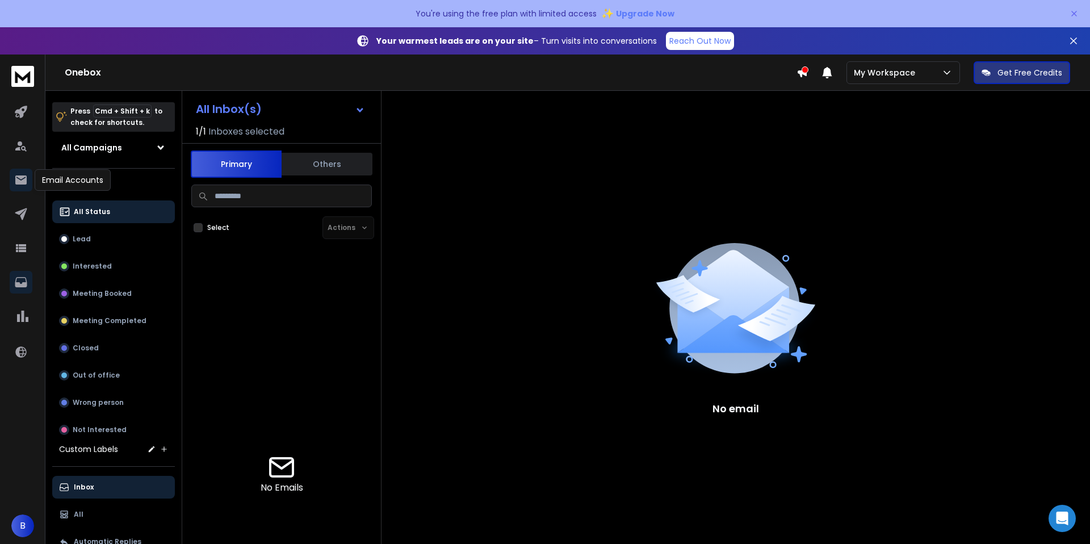
click at [19, 178] on icon at bounding box center [20, 179] width 11 height 9
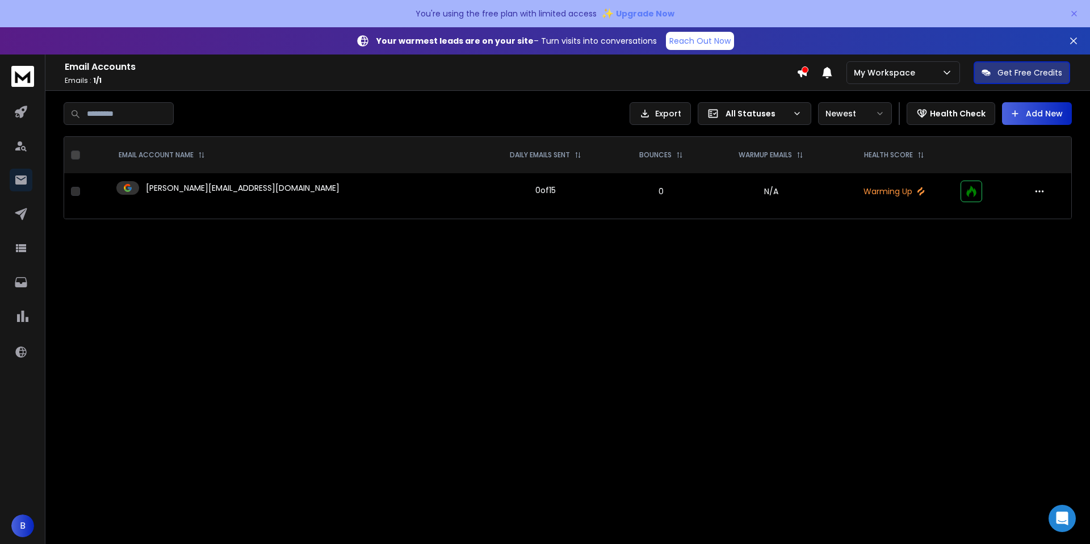
click at [313, 185] on div "[PERSON_NAME][EMAIL_ADDRESS][DOMAIN_NAME]" at bounding box center [293, 188] width 354 height 14
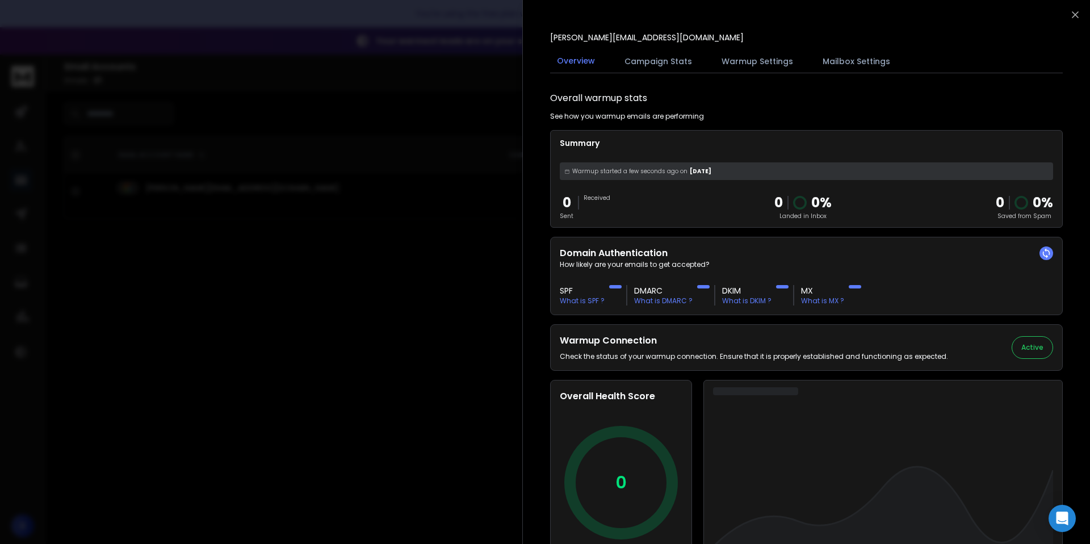
click at [276, 243] on div at bounding box center [545, 272] width 1090 height 544
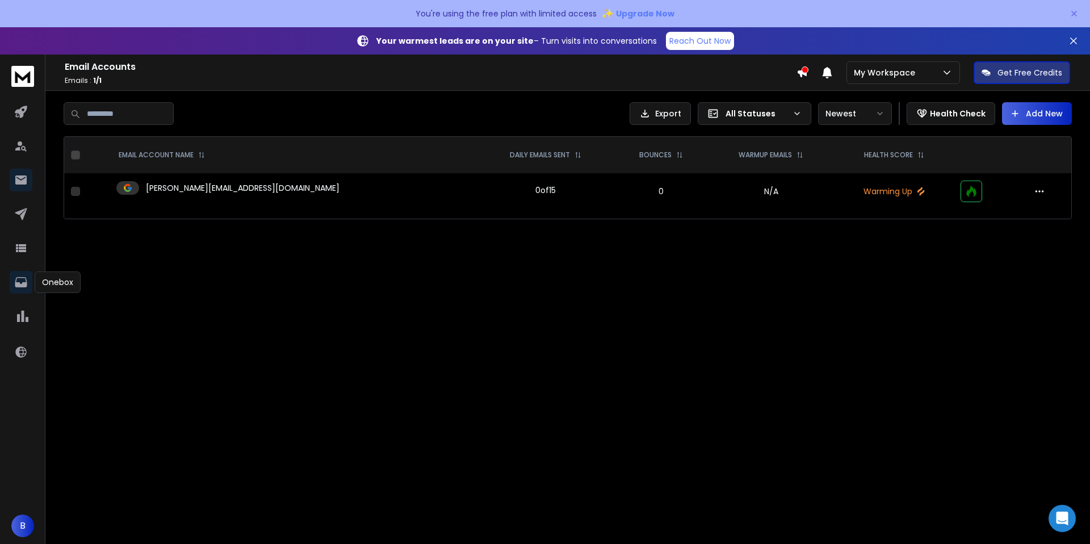
click at [22, 279] on icon at bounding box center [21, 282] width 14 height 14
